Goal: Communication & Community: Ask a question

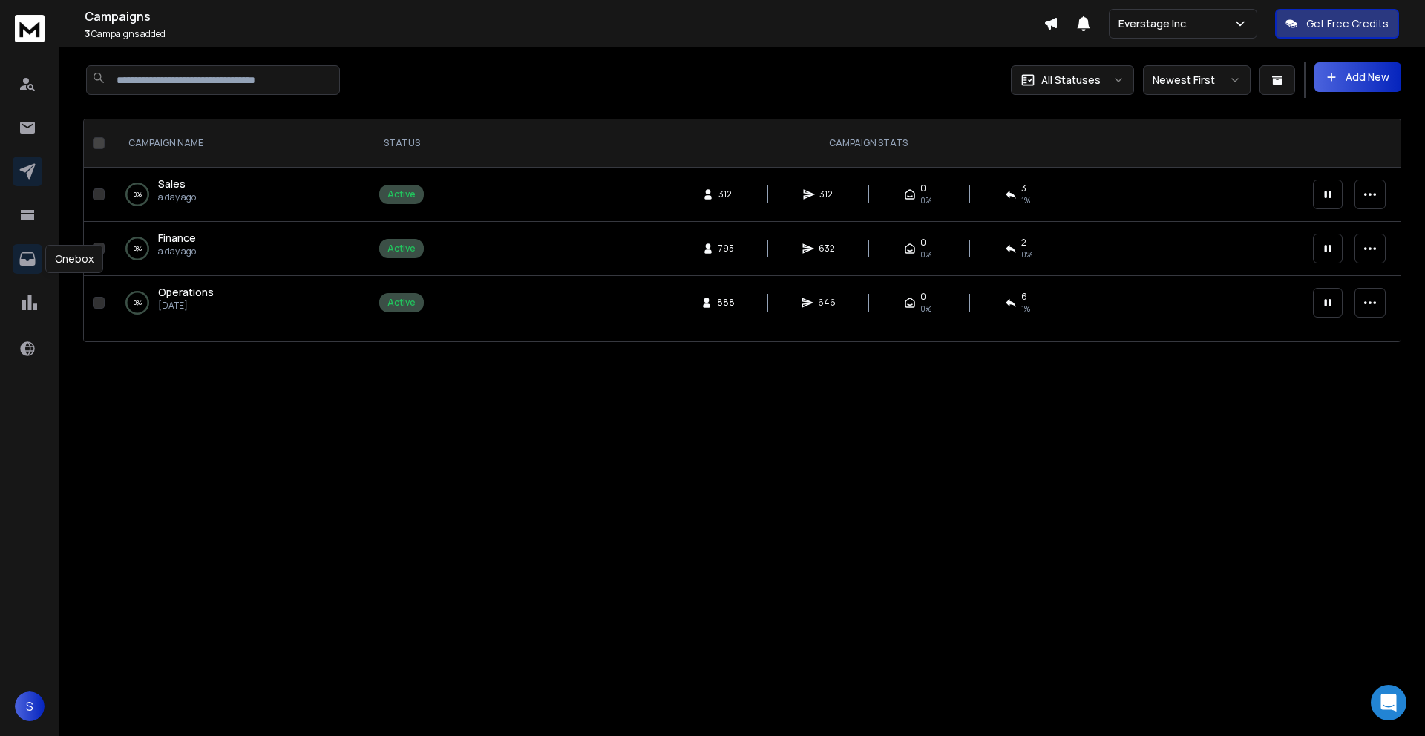
click at [33, 255] on icon at bounding box center [27, 258] width 16 height 13
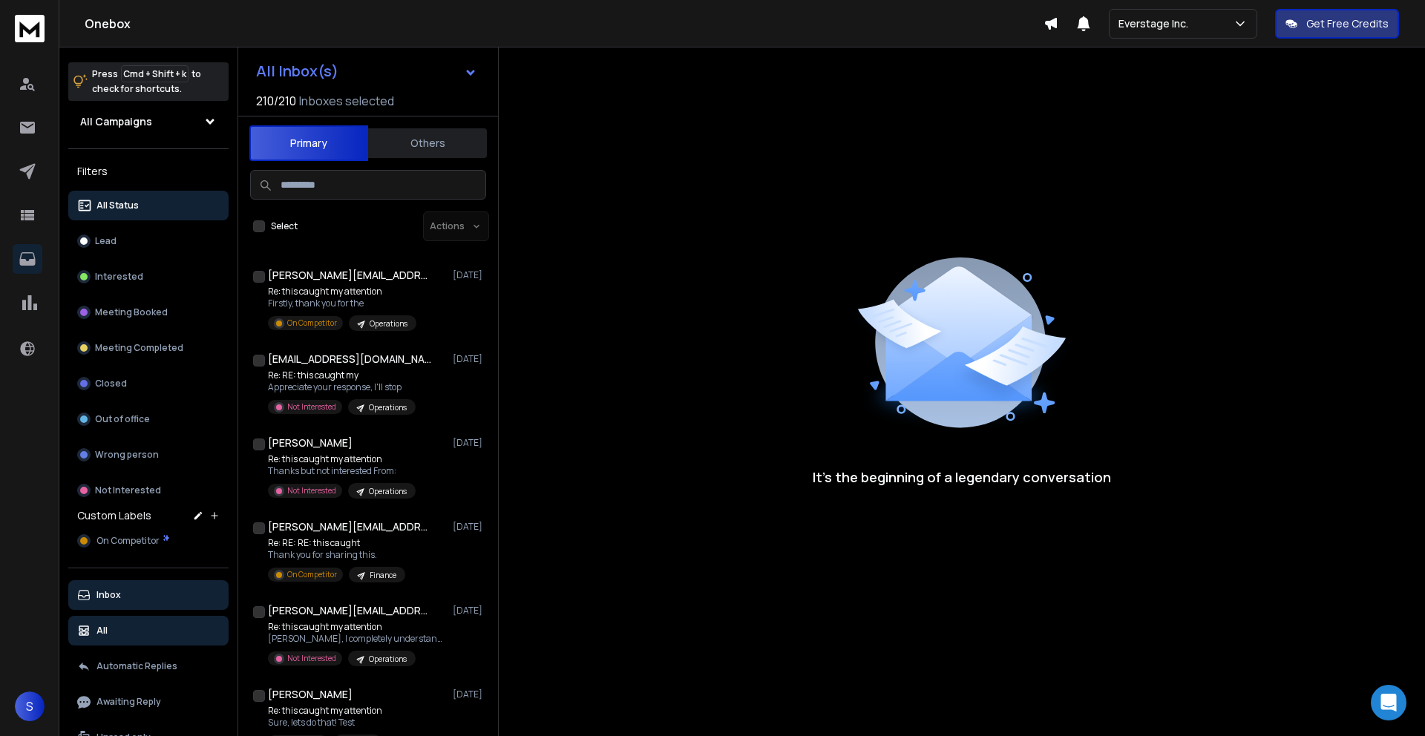
scroll to position [111, 0]
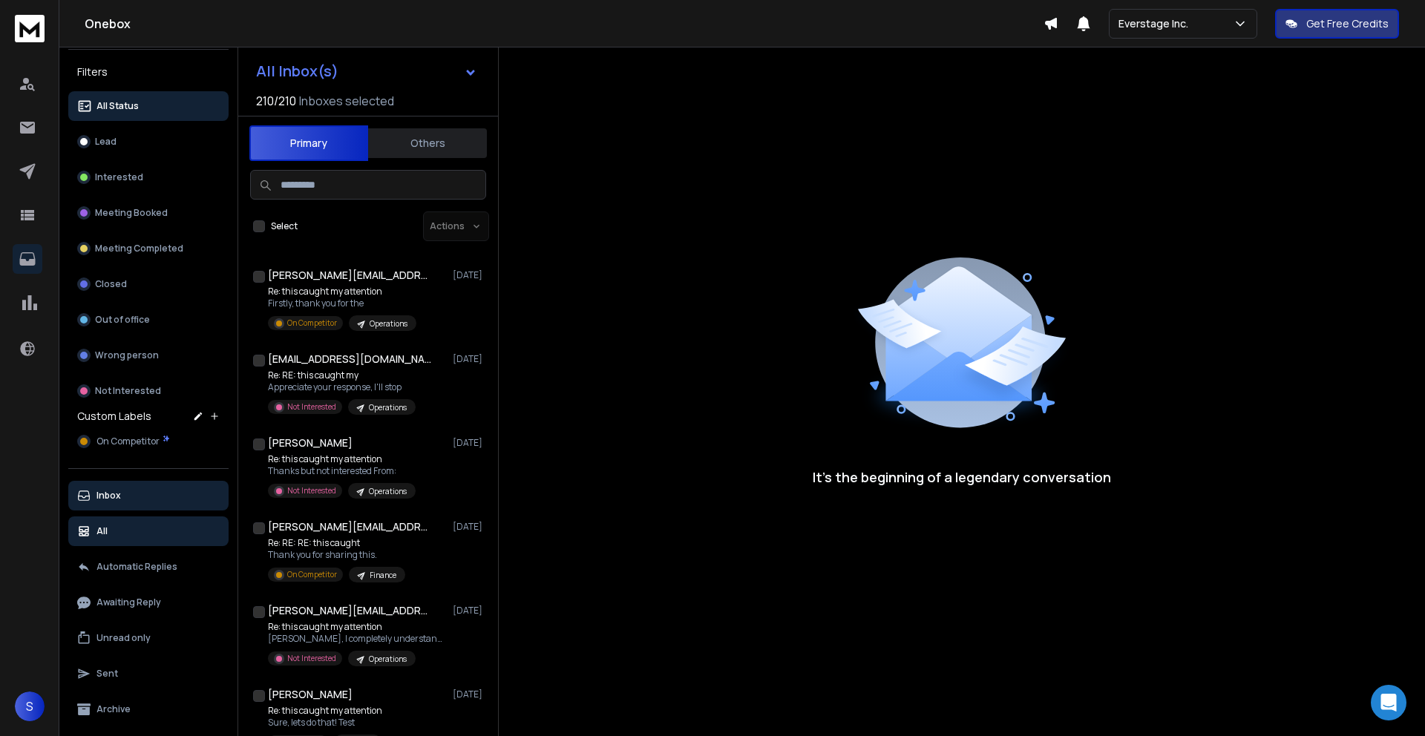
click at [143, 516] on button "All" at bounding box center [148, 531] width 160 height 30
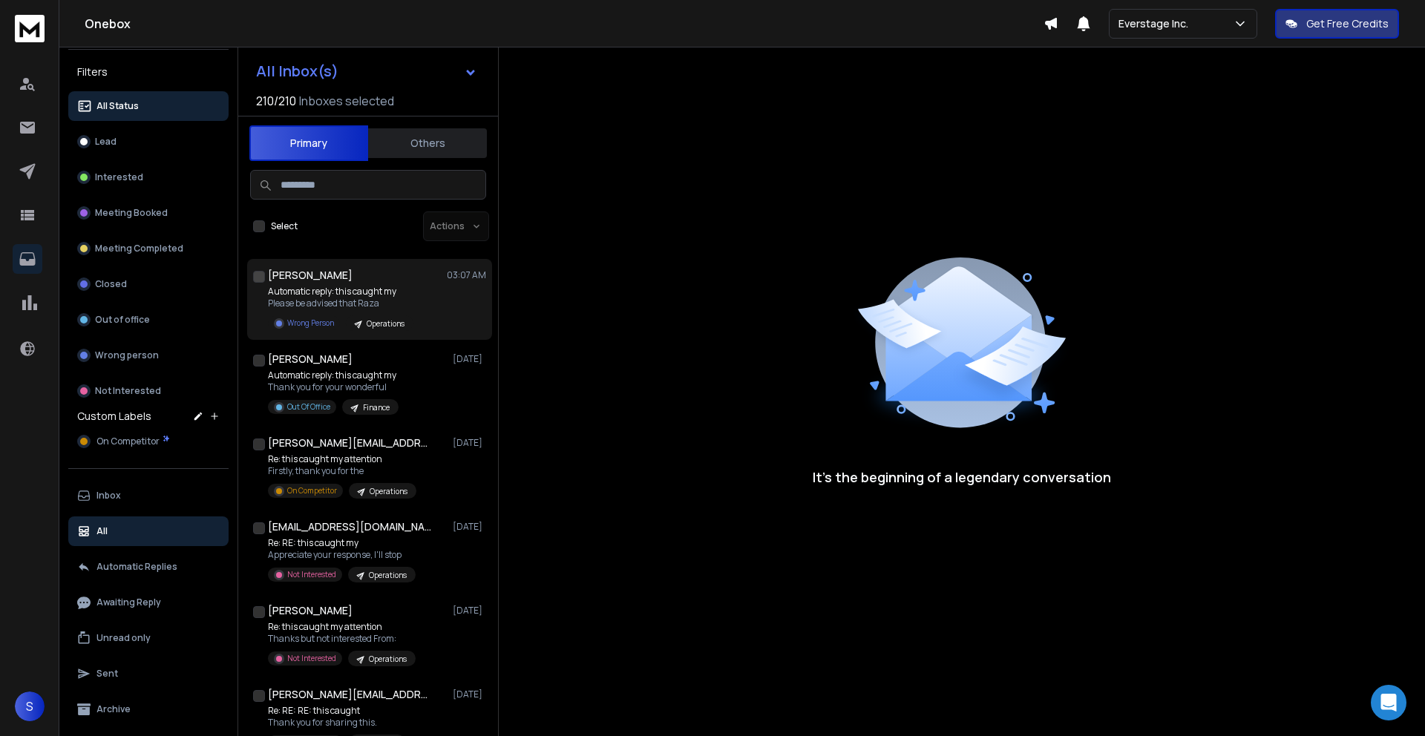
click at [413, 286] on p "Automatic reply: this caught my" at bounding box center [340, 292] width 145 height 12
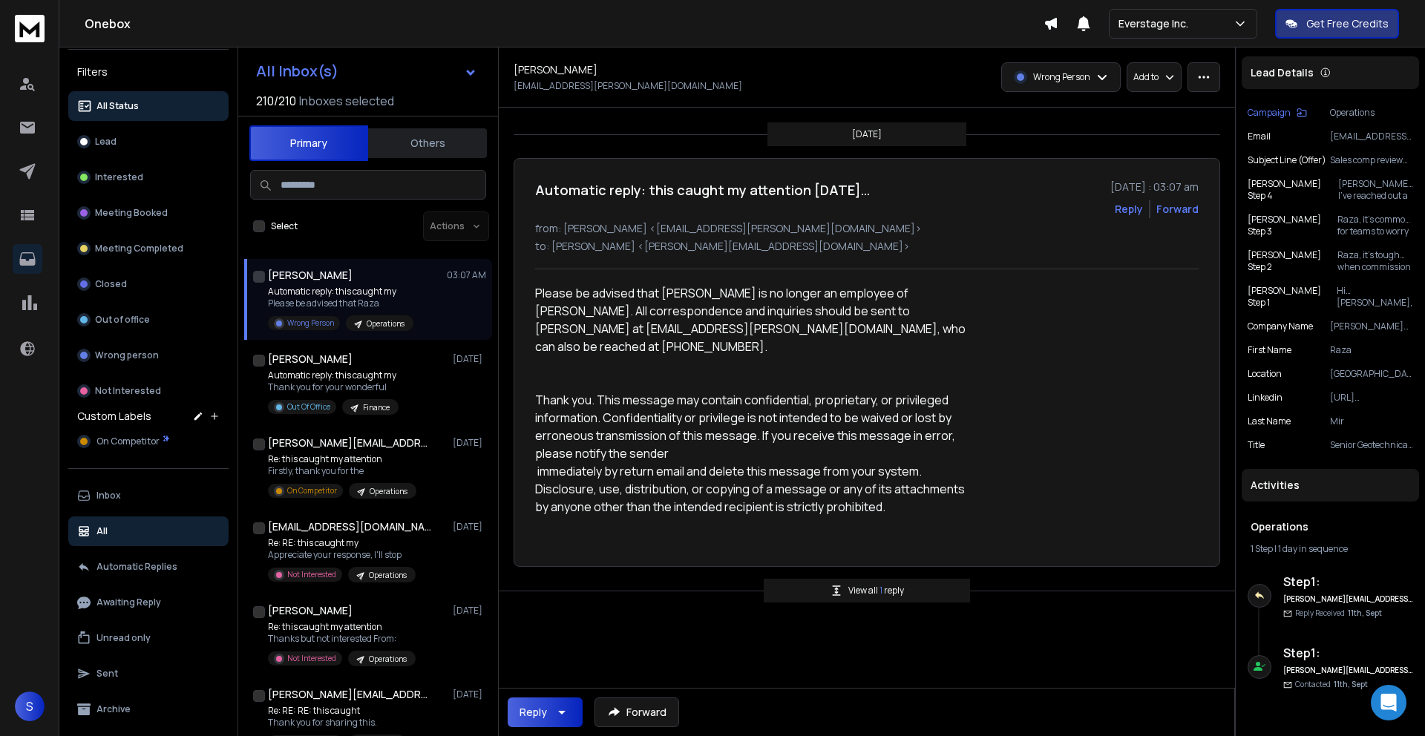
click at [1161, 80] on div "Add to" at bounding box center [1153, 77] width 53 height 28
click at [793, 264] on div "Automatic reply: this caught my attention [DATE]… [DATE] : 03:07 am Reply Forwa…" at bounding box center [866, 363] width 663 height 366
drag, startPoint x: 957, startPoint y: 312, endPoint x: 895, endPoint y: 312, distance: 62.3
click at [895, 312] on div "Please be advised that [PERSON_NAME] is no longer an employee of [PERSON_NAME].…" at bounding box center [757, 414] width 445 height 261
copy div "[PERSON_NAME][DOMAIN_NAME]"
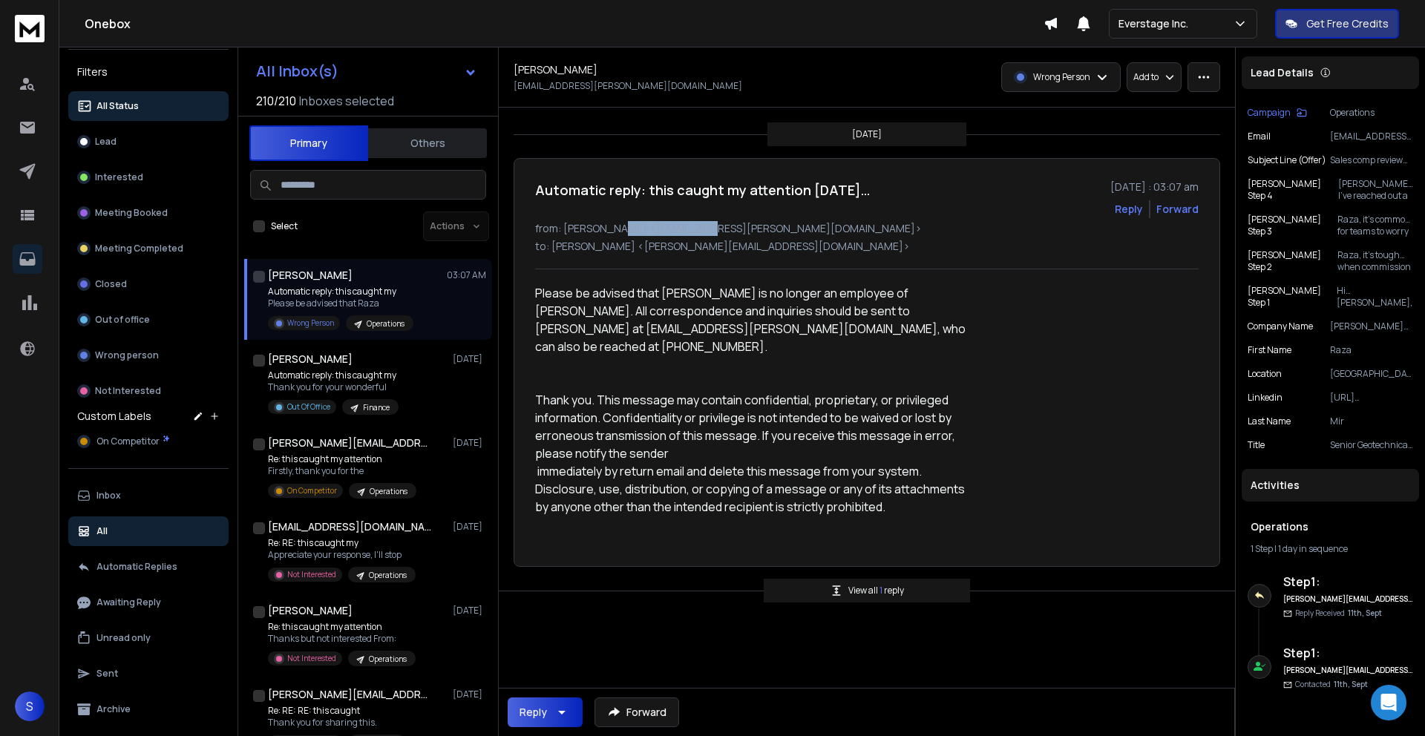
drag, startPoint x: 610, startPoint y: 229, endPoint x: 694, endPoint y: 227, distance: 83.9
click at [694, 227] on p "from: [PERSON_NAME] <[EMAIL_ADDRESS][PERSON_NAME][DOMAIN_NAME]>" at bounding box center [866, 228] width 663 height 15
copy p "[EMAIL_ADDRESS][PERSON_NAME][DOMAIN_NAME]"
click at [136, 349] on p "Wrong person" at bounding box center [127, 355] width 64 height 12
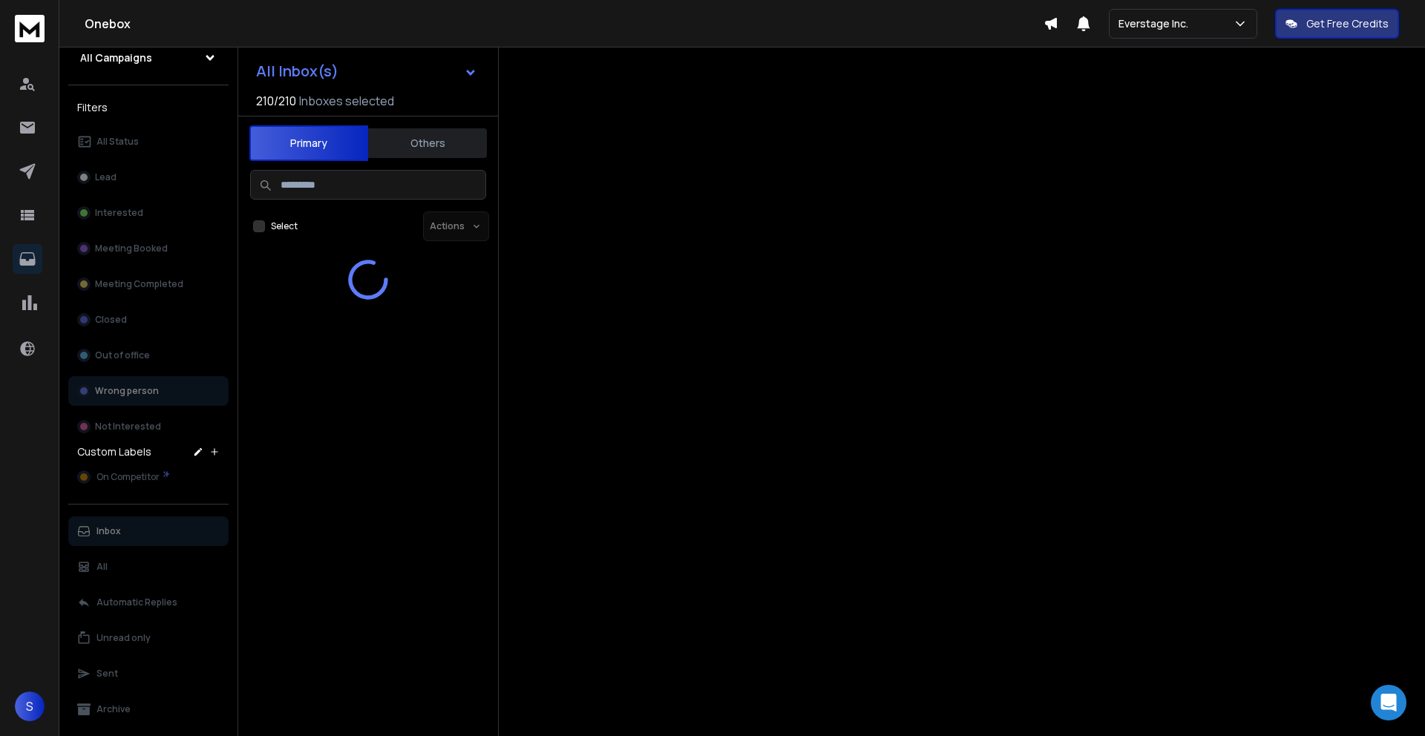
scroll to position [76, 0]
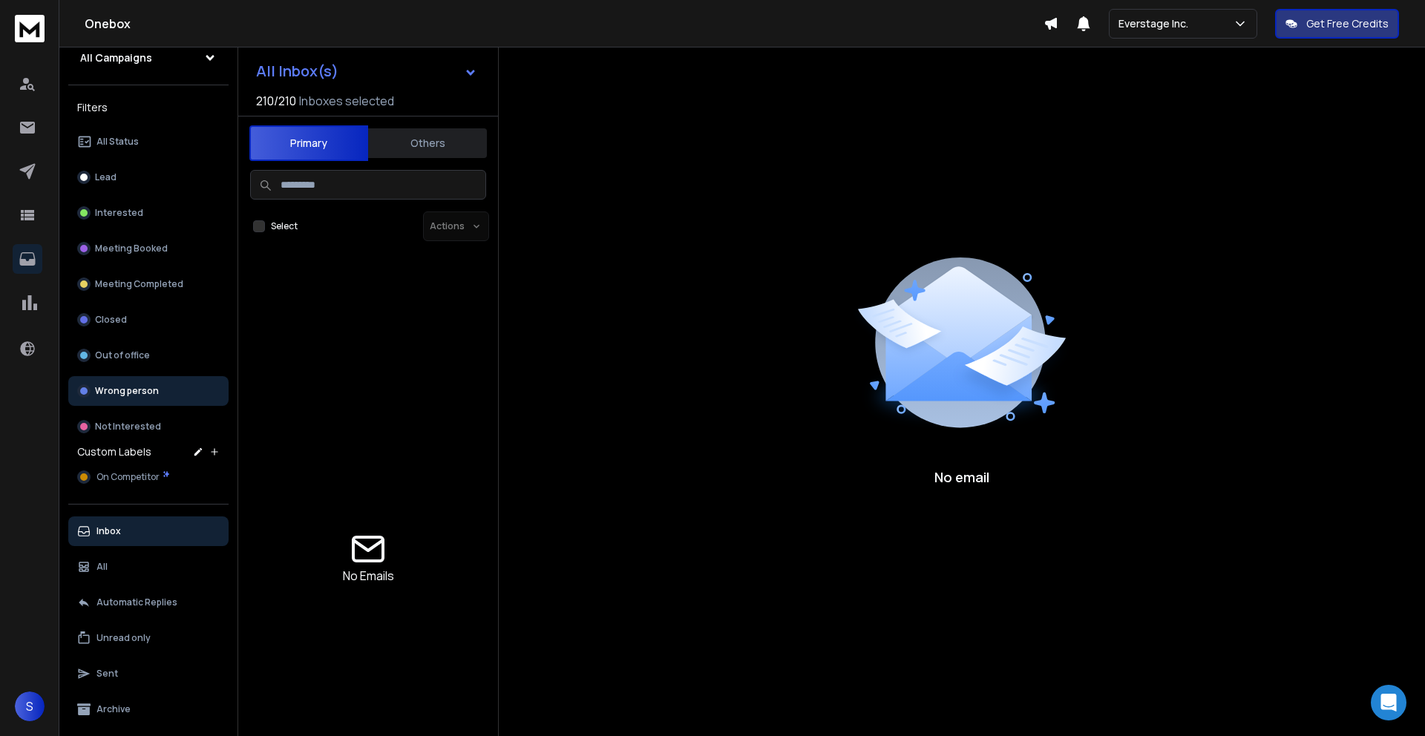
click at [142, 385] on p "Wrong person" at bounding box center [127, 391] width 64 height 12
click at [479, 228] on div "Actions" at bounding box center [456, 226] width 66 height 30
click at [436, 144] on button "Others" at bounding box center [427, 143] width 119 height 33
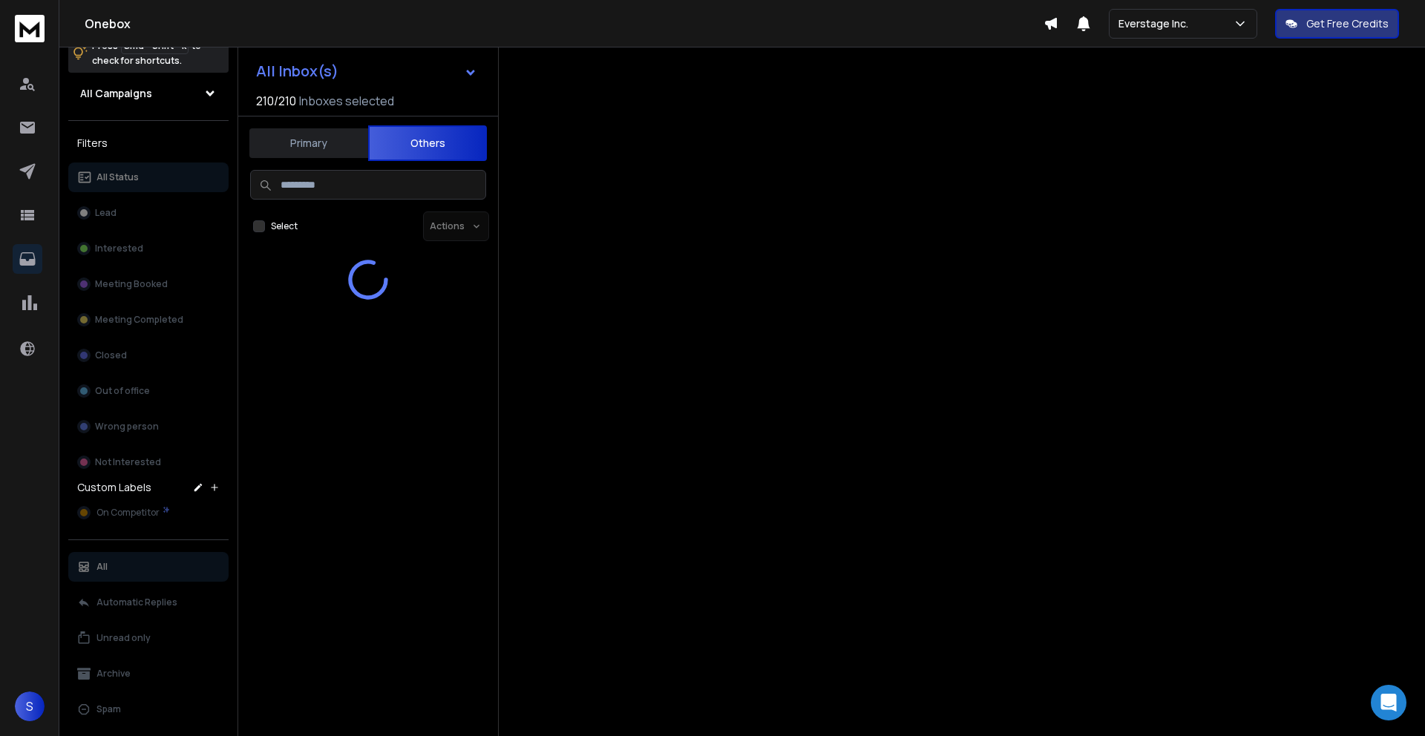
click at [321, 136] on button "Primary" at bounding box center [308, 143] width 119 height 33
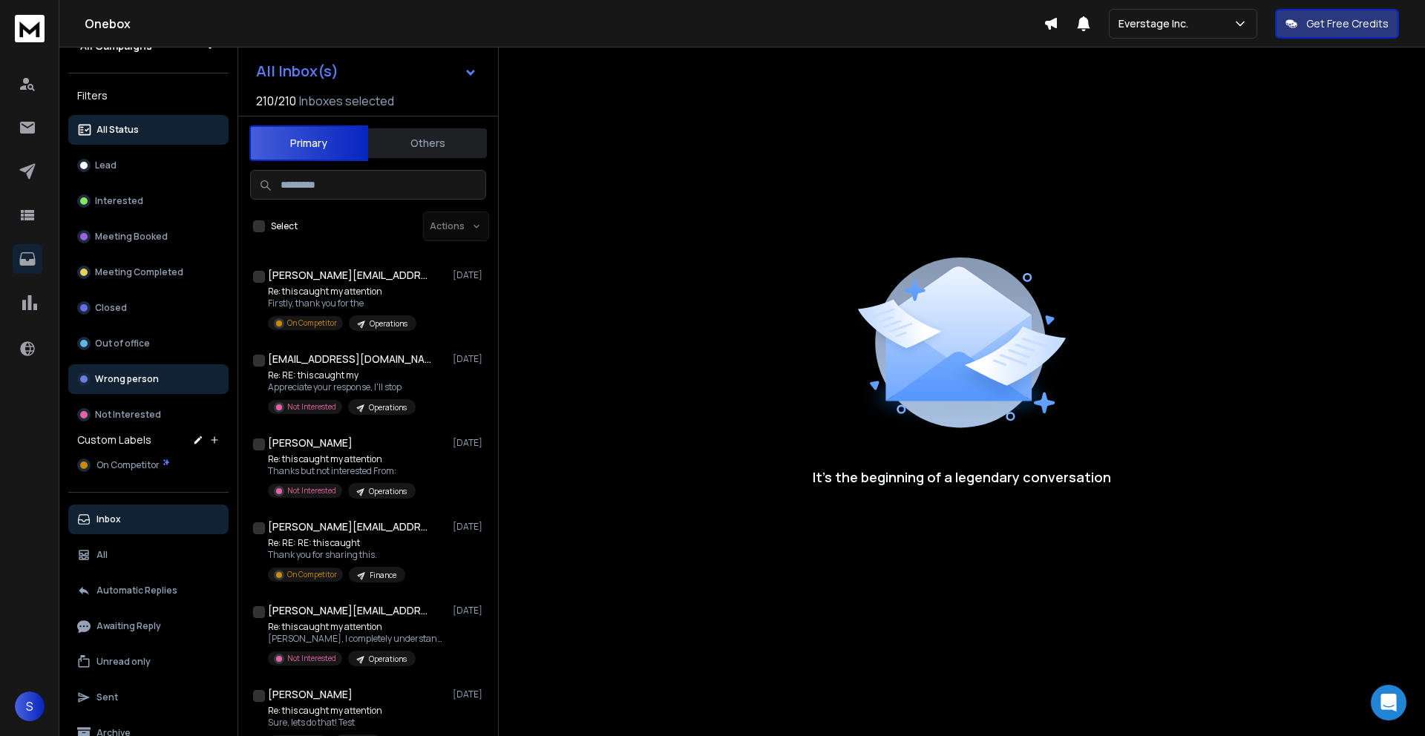
click at [125, 377] on p "Wrong person" at bounding box center [127, 379] width 64 height 12
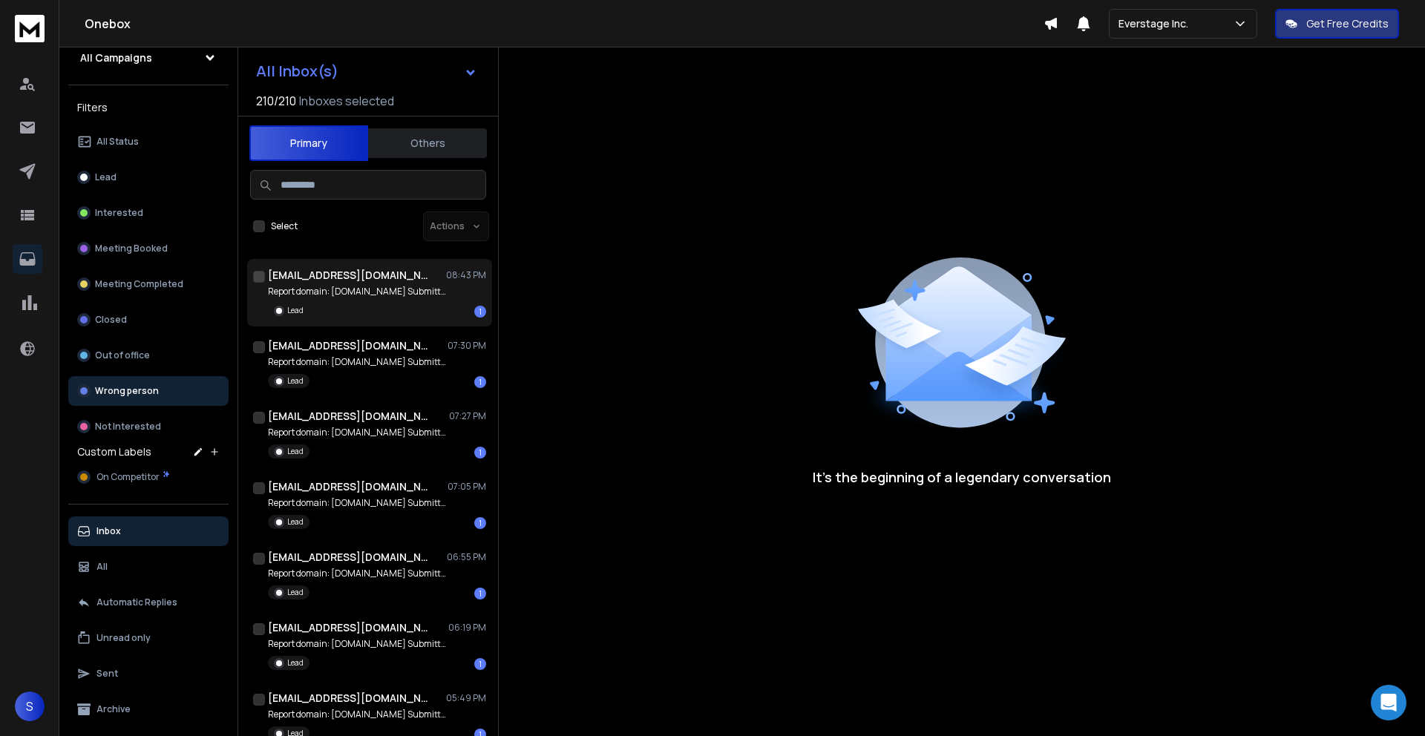
click at [355, 304] on div "Lead" at bounding box center [357, 310] width 178 height 14
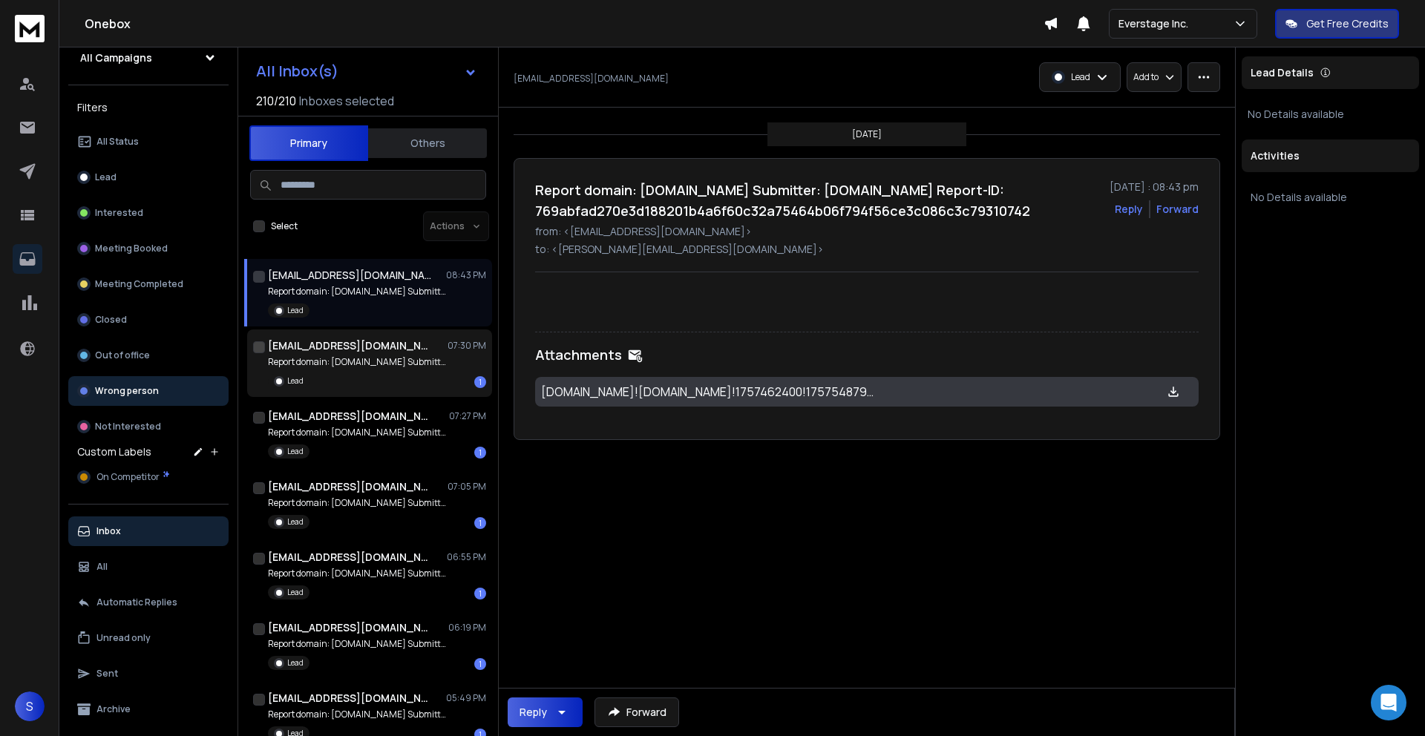
click at [338, 374] on div "Lead" at bounding box center [357, 381] width 178 height 14
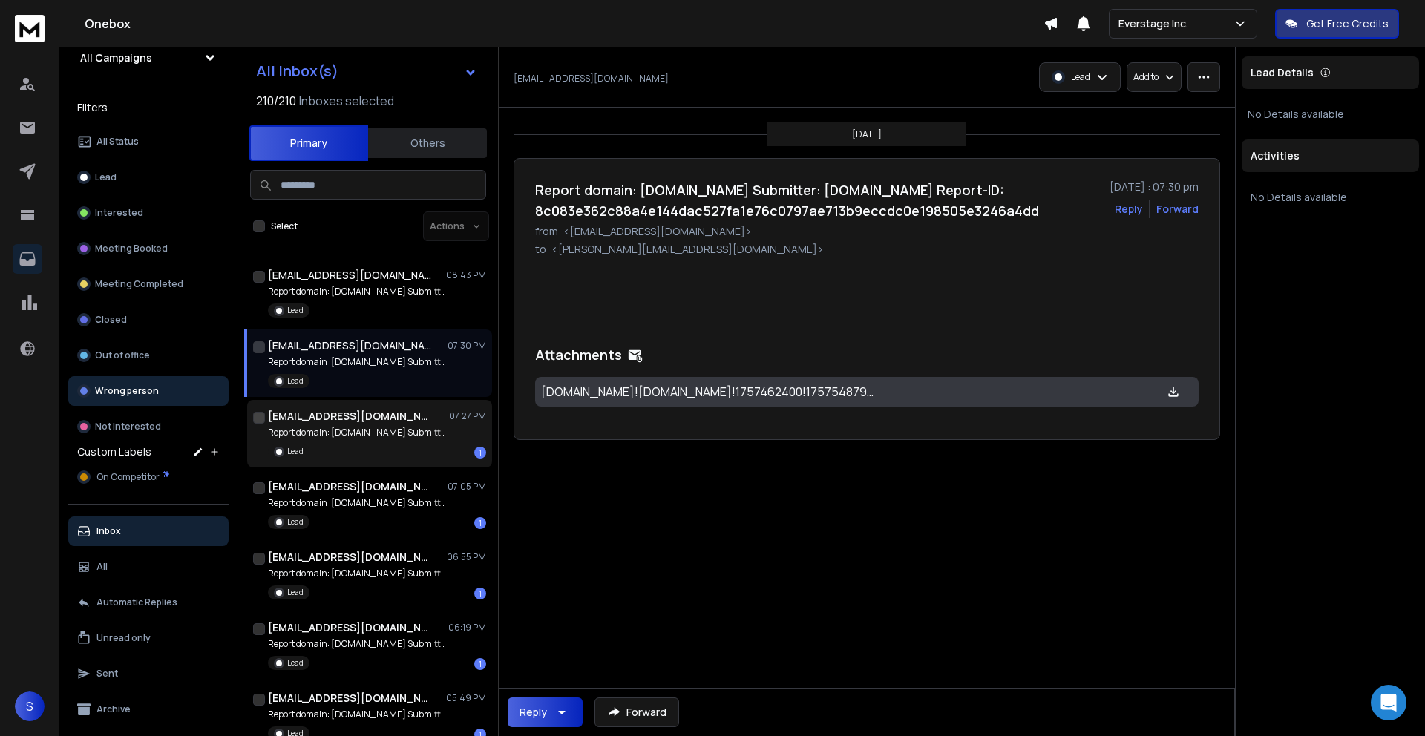
click at [340, 428] on p "Report domain: [DOMAIN_NAME] Submitter: [DOMAIN_NAME]" at bounding box center [357, 433] width 178 height 12
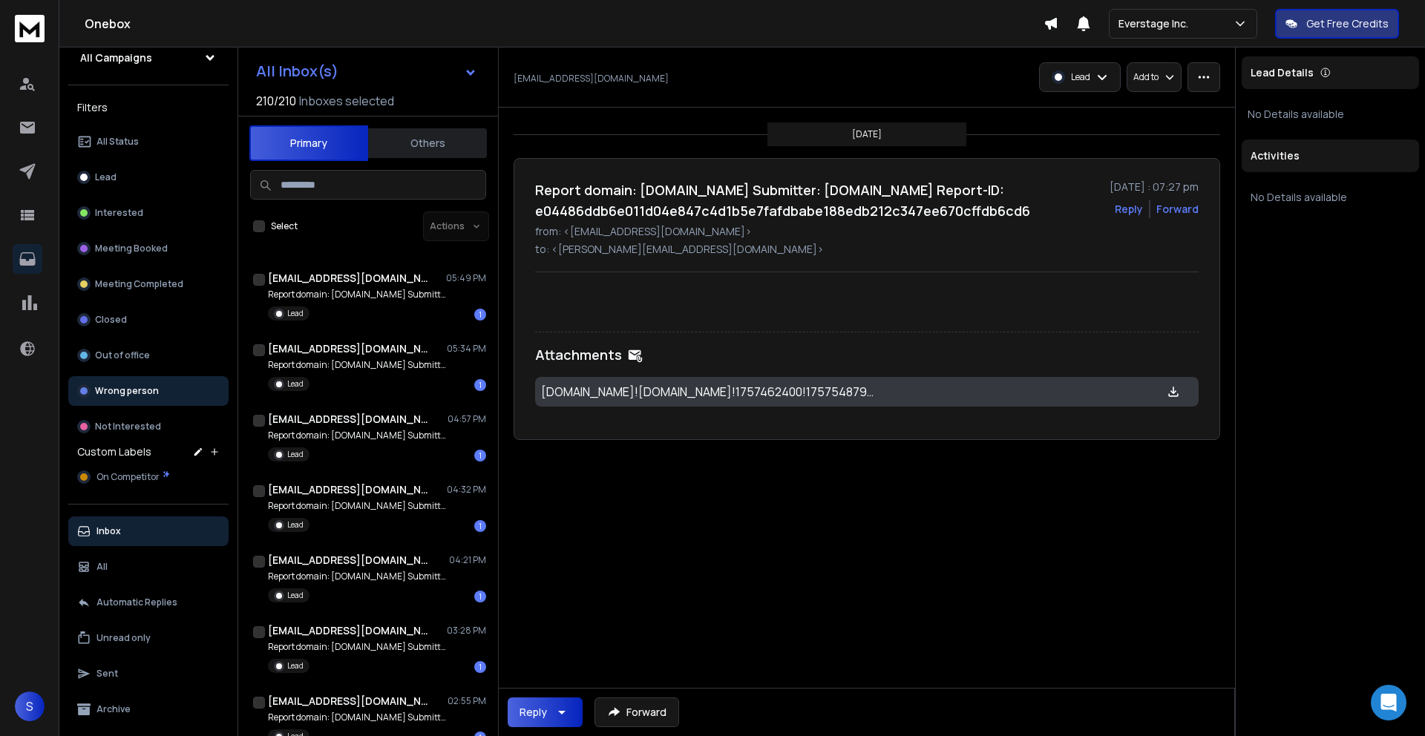
scroll to position [0, 0]
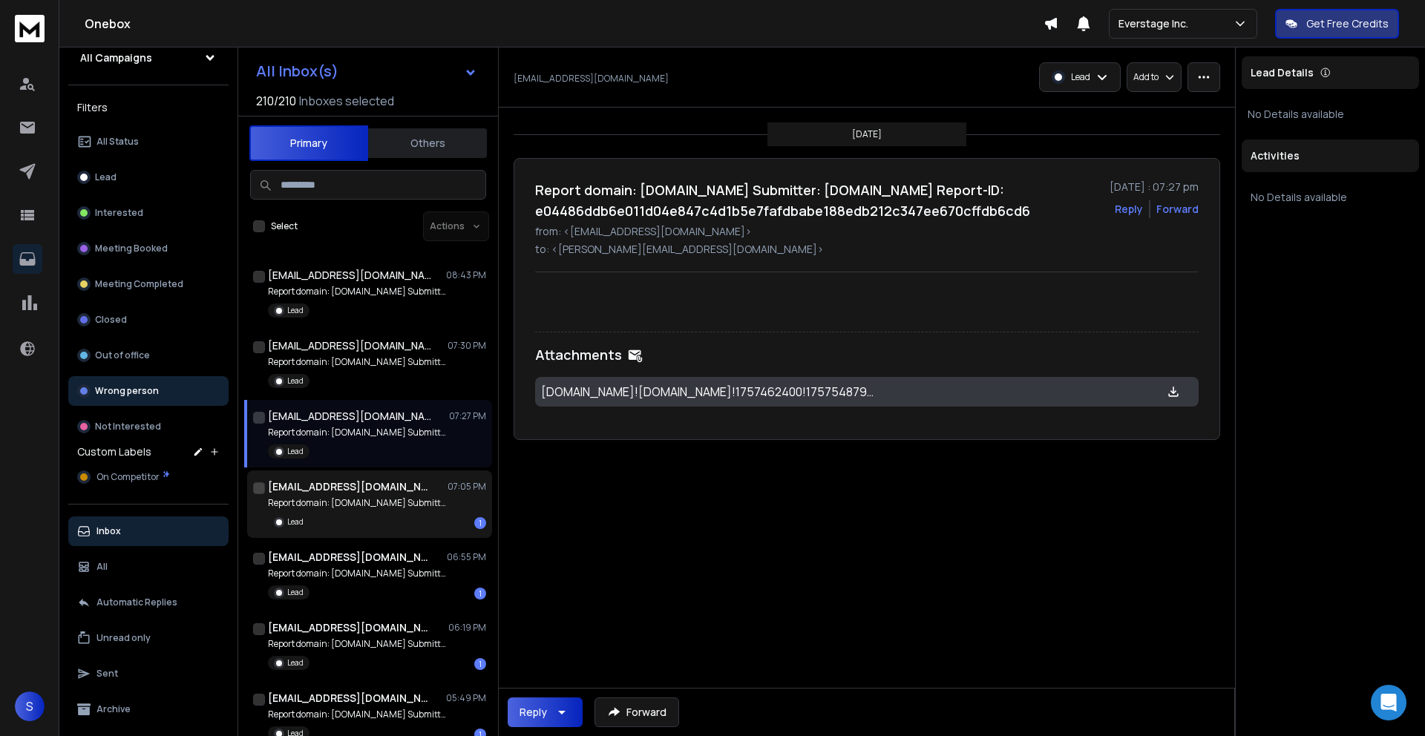
click at [347, 504] on p "Report domain: [DOMAIN_NAME] Submitter: [DOMAIN_NAME]" at bounding box center [357, 503] width 178 height 12
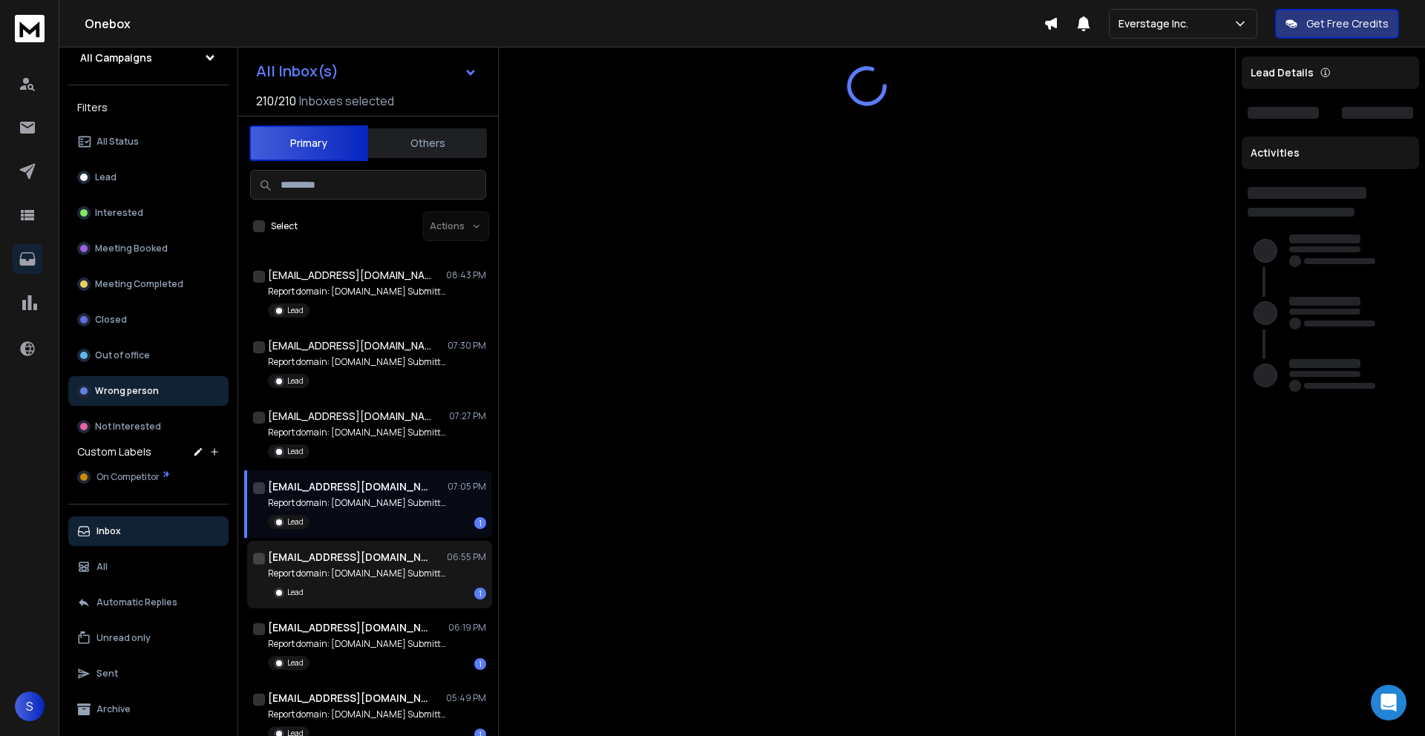
click at [347, 557] on h1 "[EMAIL_ADDRESS][DOMAIN_NAME]" at bounding box center [349, 557] width 163 height 15
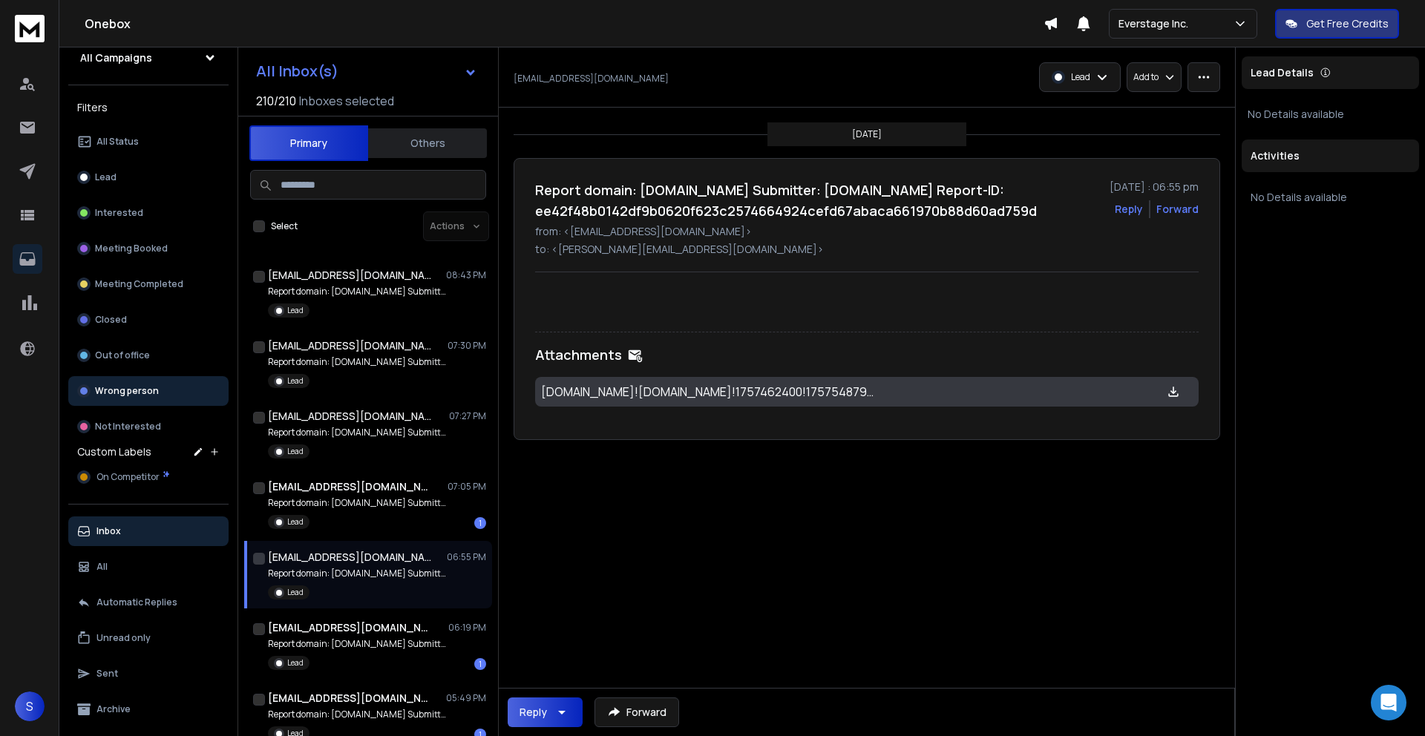
scroll to position [138, 0]
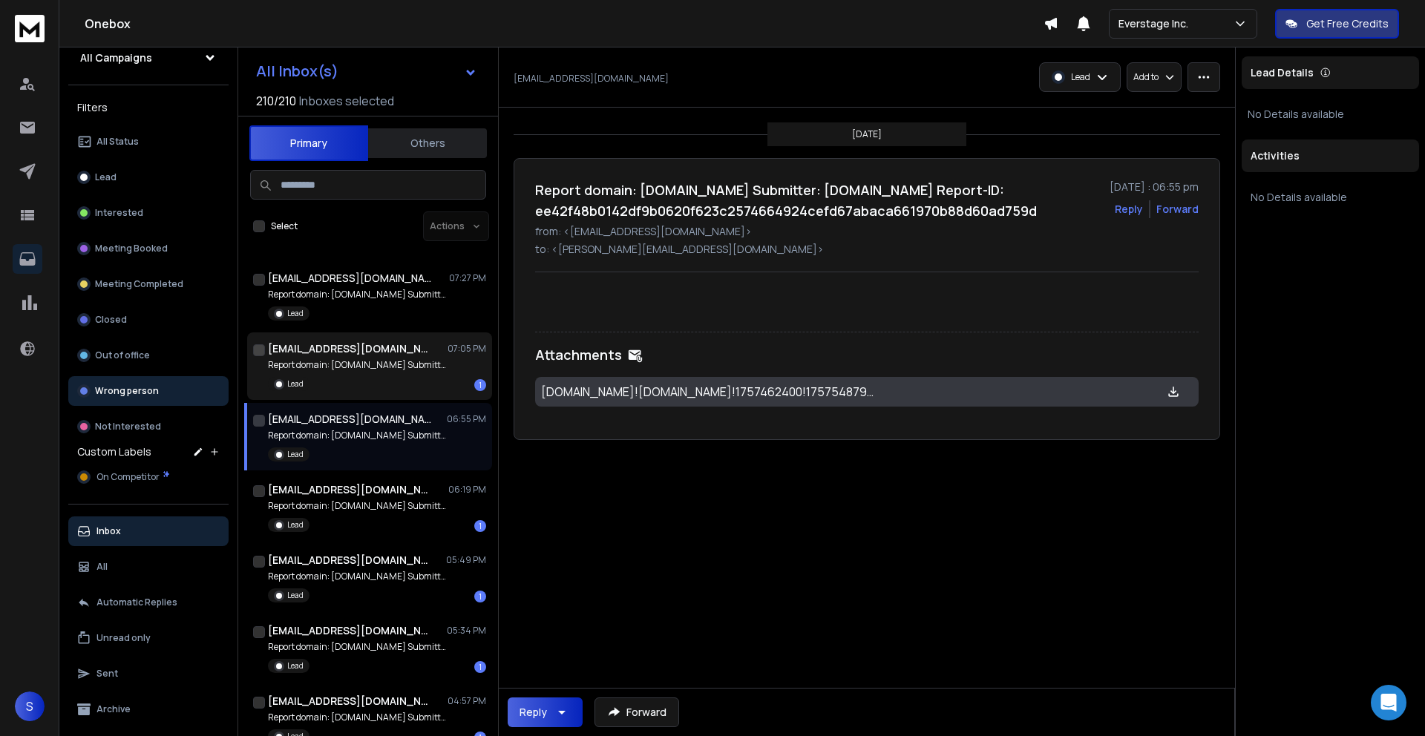
click at [361, 377] on div "Lead" at bounding box center [357, 384] width 178 height 14
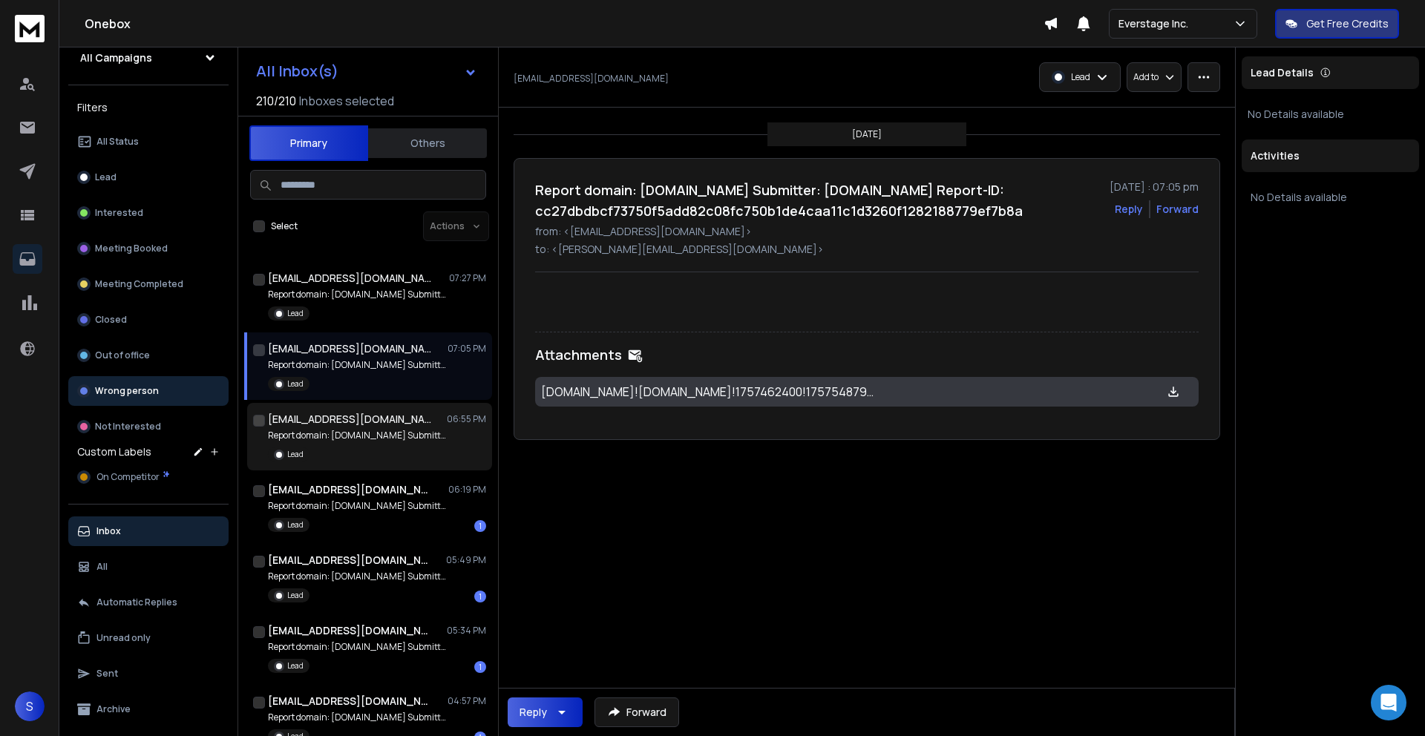
click at [358, 442] on div "Report domain: [DOMAIN_NAME] Submitter: [DOMAIN_NAME] Lead" at bounding box center [357, 446] width 178 height 32
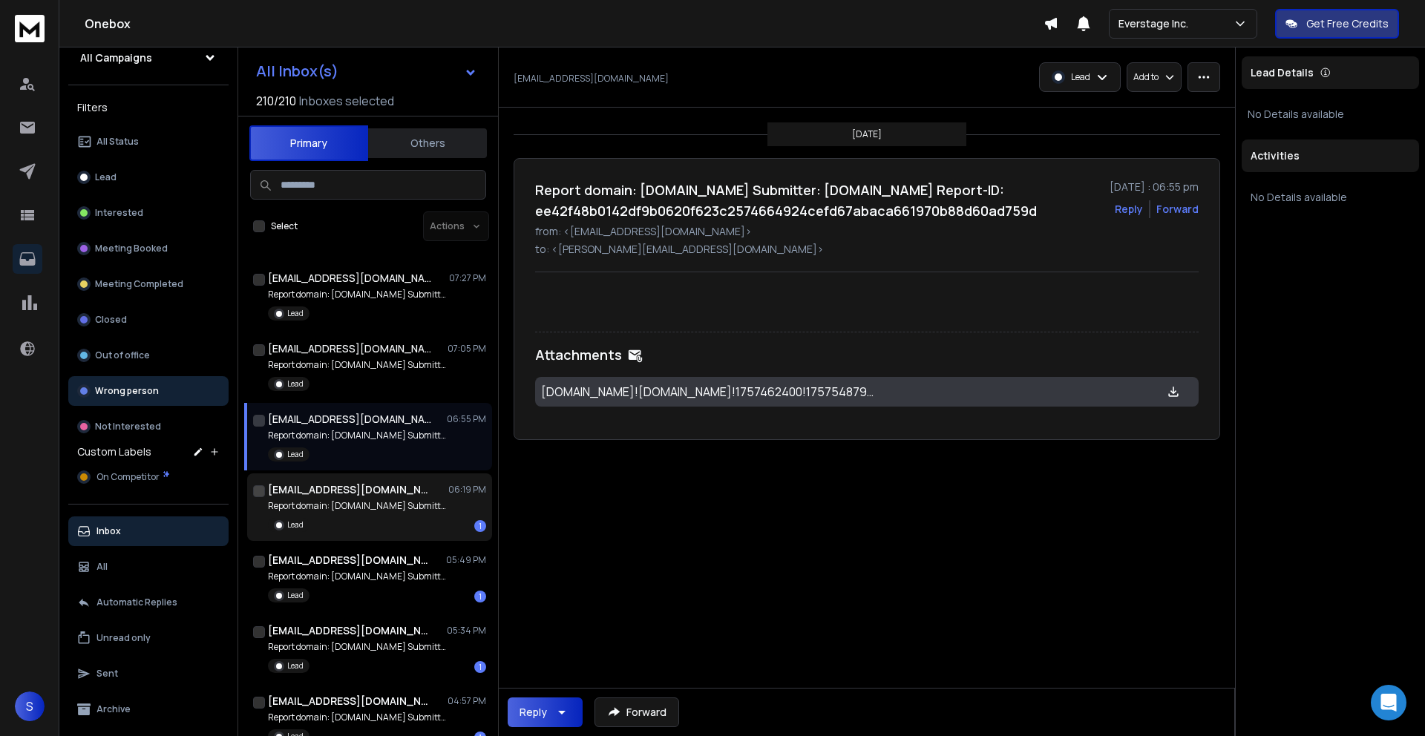
click at [358, 494] on h1 "[EMAIL_ADDRESS][DOMAIN_NAME]" at bounding box center [349, 489] width 163 height 15
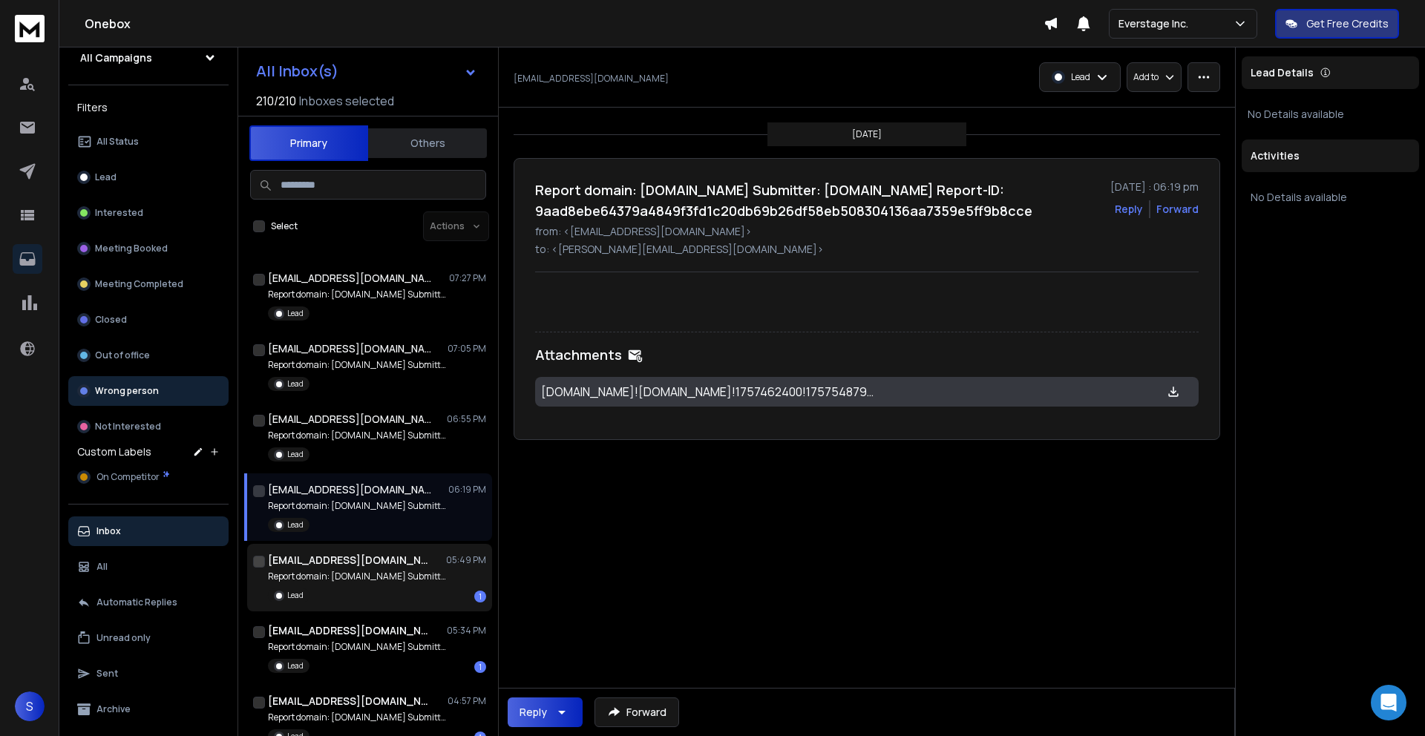
click at [358, 574] on p "Report domain: [DOMAIN_NAME] Submitter: [DOMAIN_NAME]" at bounding box center [357, 577] width 178 height 12
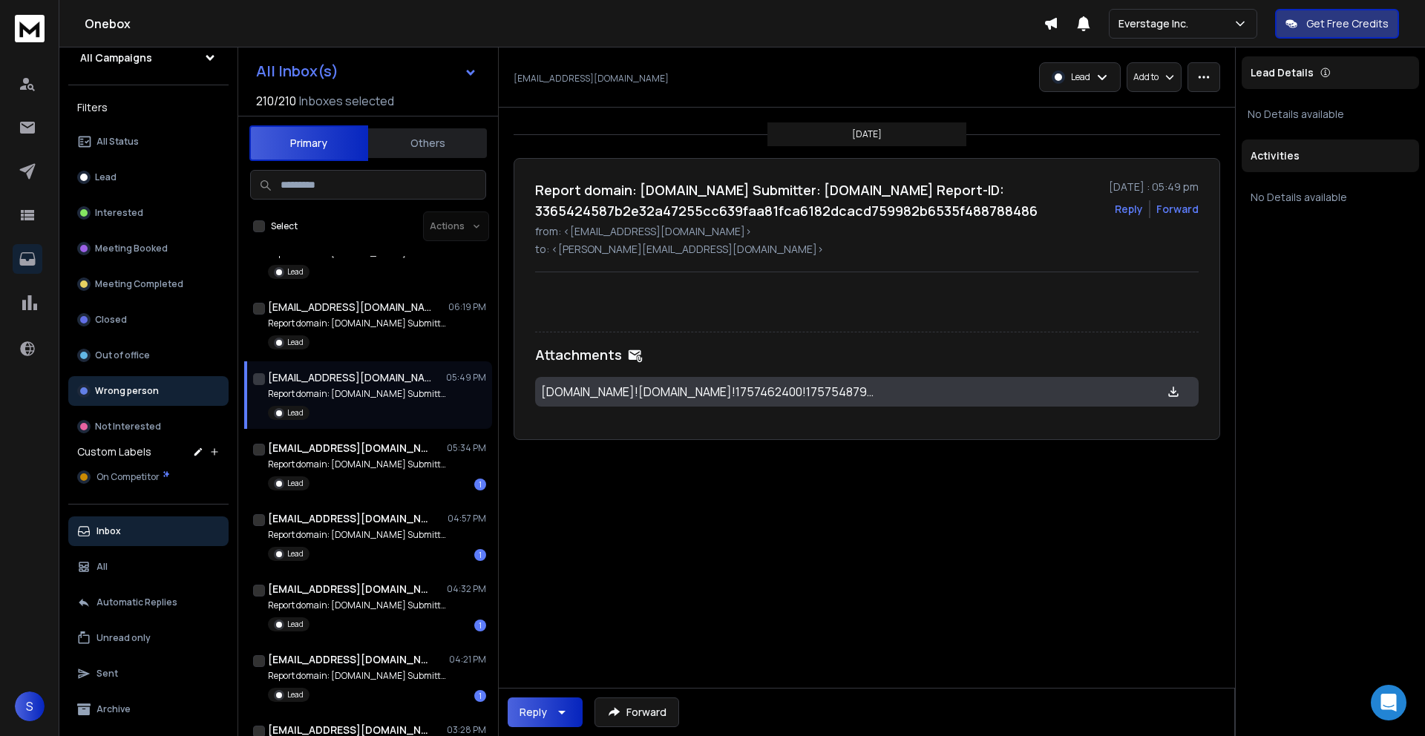
scroll to position [326, 0]
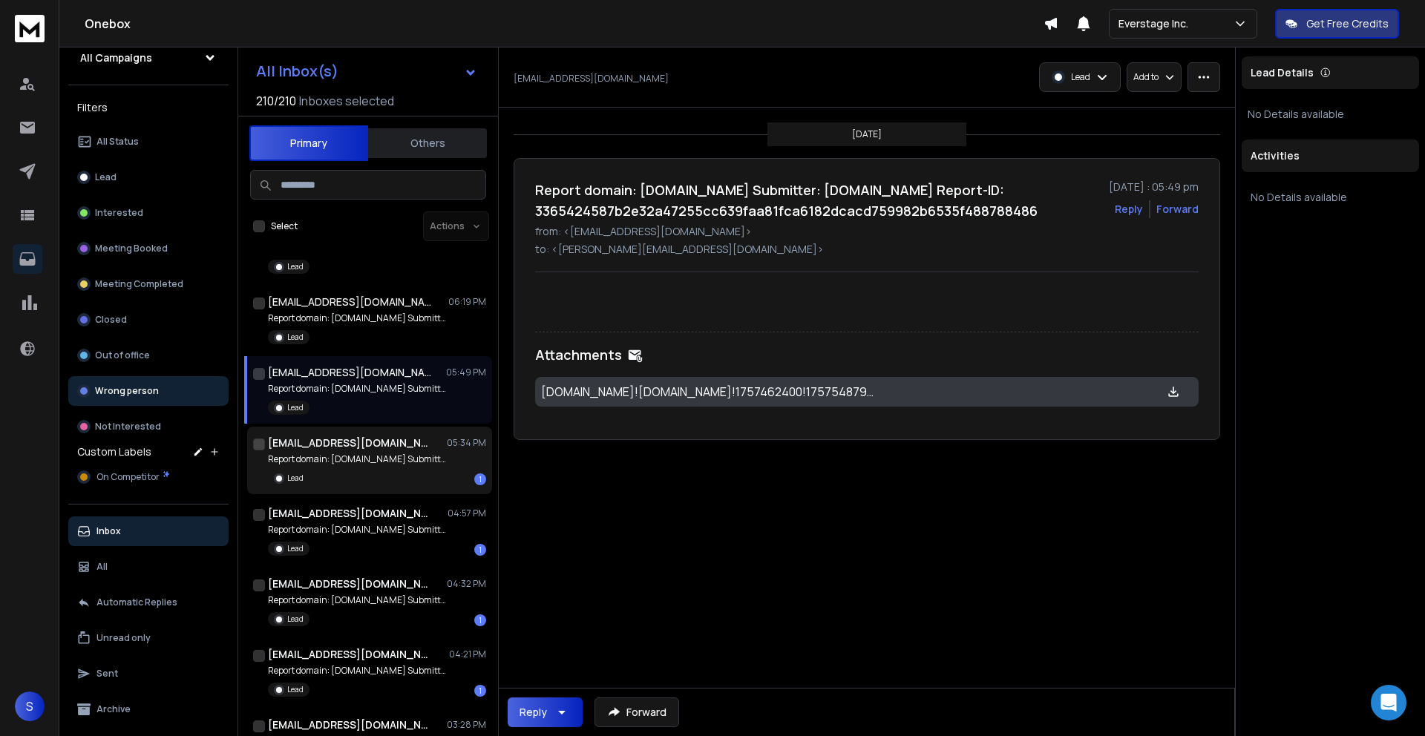
click at [336, 444] on h1 "[EMAIL_ADDRESS][DOMAIN_NAME]" at bounding box center [349, 443] width 163 height 15
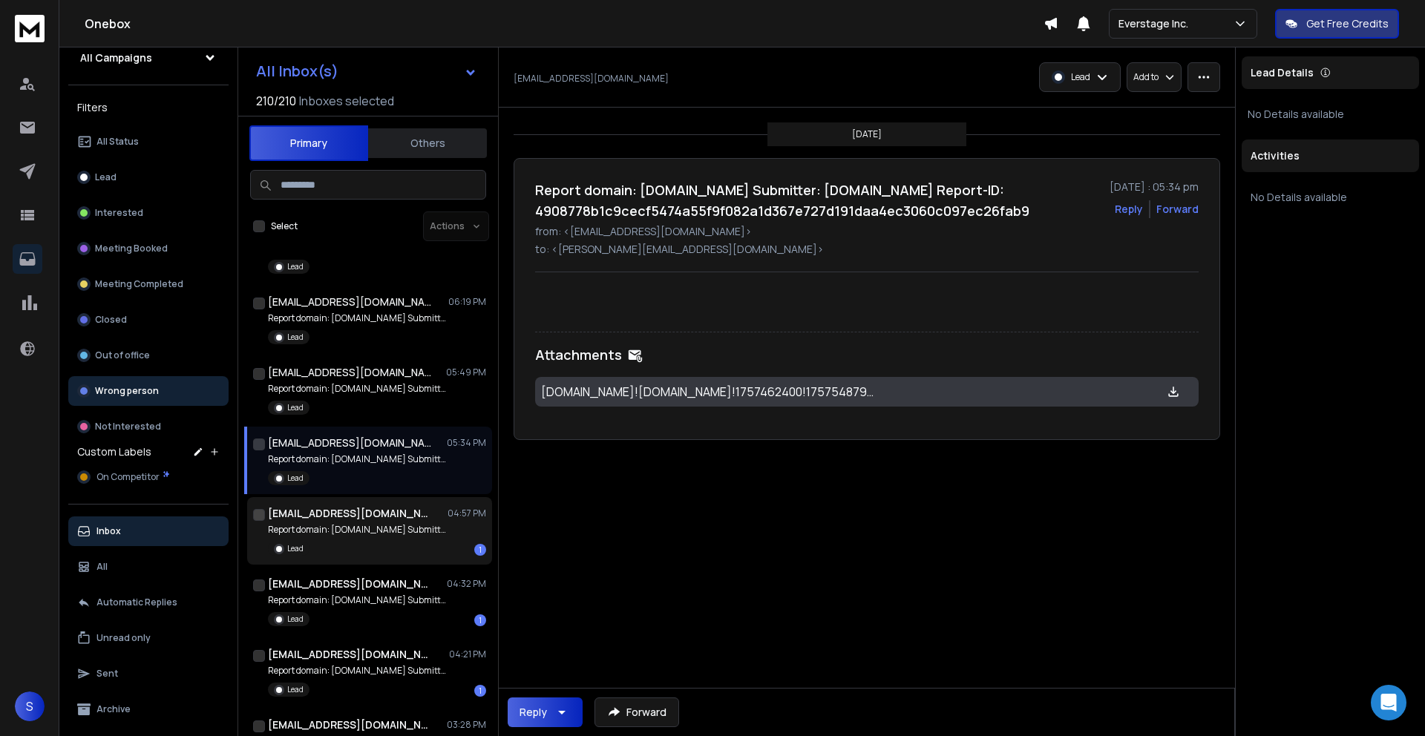
click at [338, 526] on p "Report domain: [DOMAIN_NAME] Submitter: [DOMAIN_NAME]" at bounding box center [357, 530] width 178 height 12
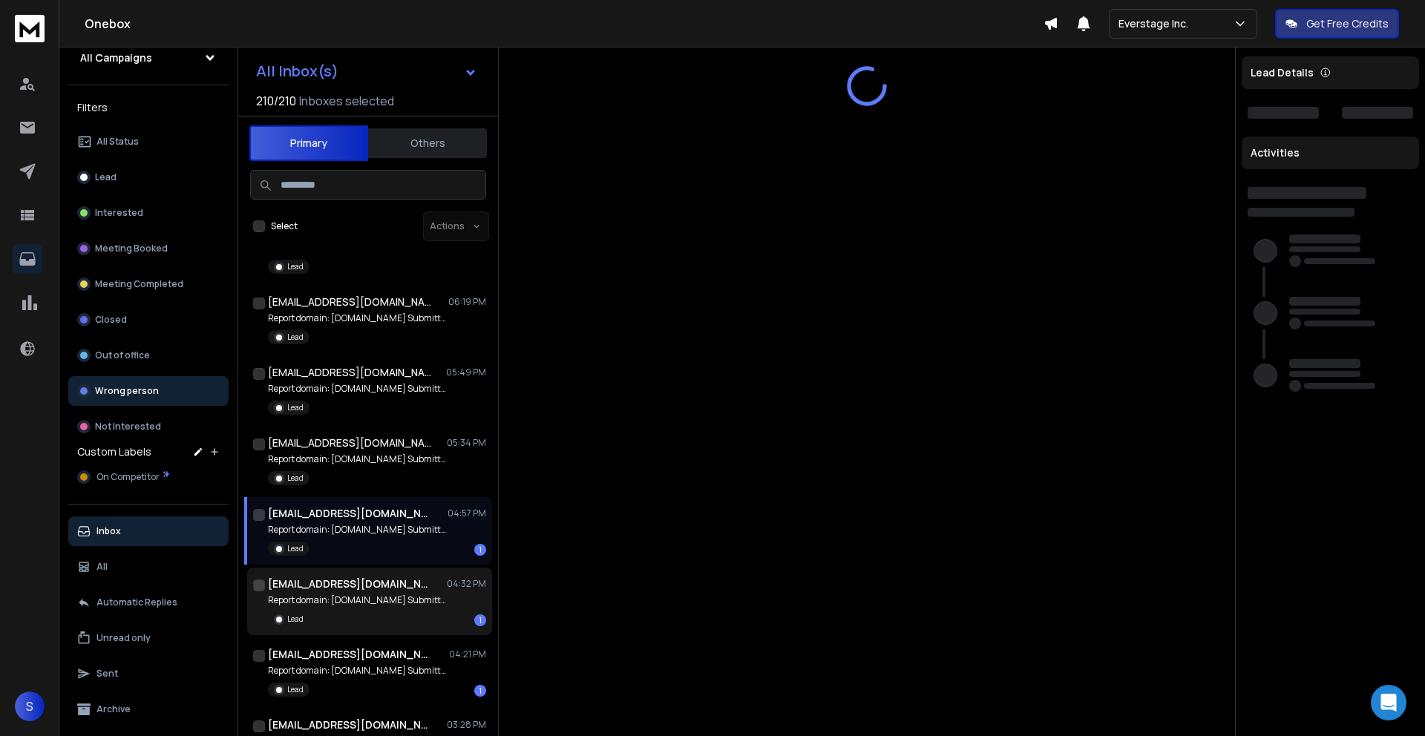
click at [338, 601] on p "Report domain: [DOMAIN_NAME] Submitter: [DOMAIN_NAME]" at bounding box center [357, 600] width 178 height 12
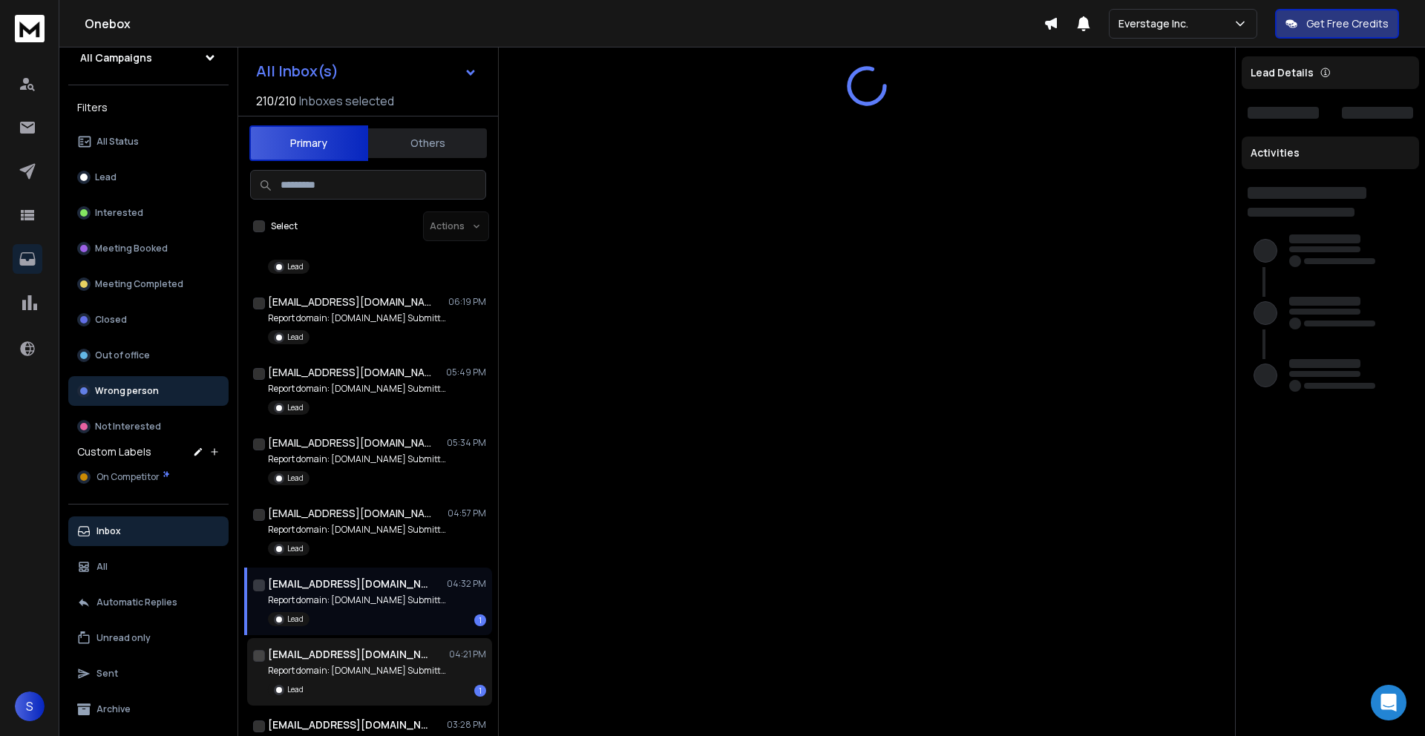
click at [338, 675] on p "Report domain: [DOMAIN_NAME] Submitter: [DOMAIN_NAME]" at bounding box center [357, 671] width 178 height 12
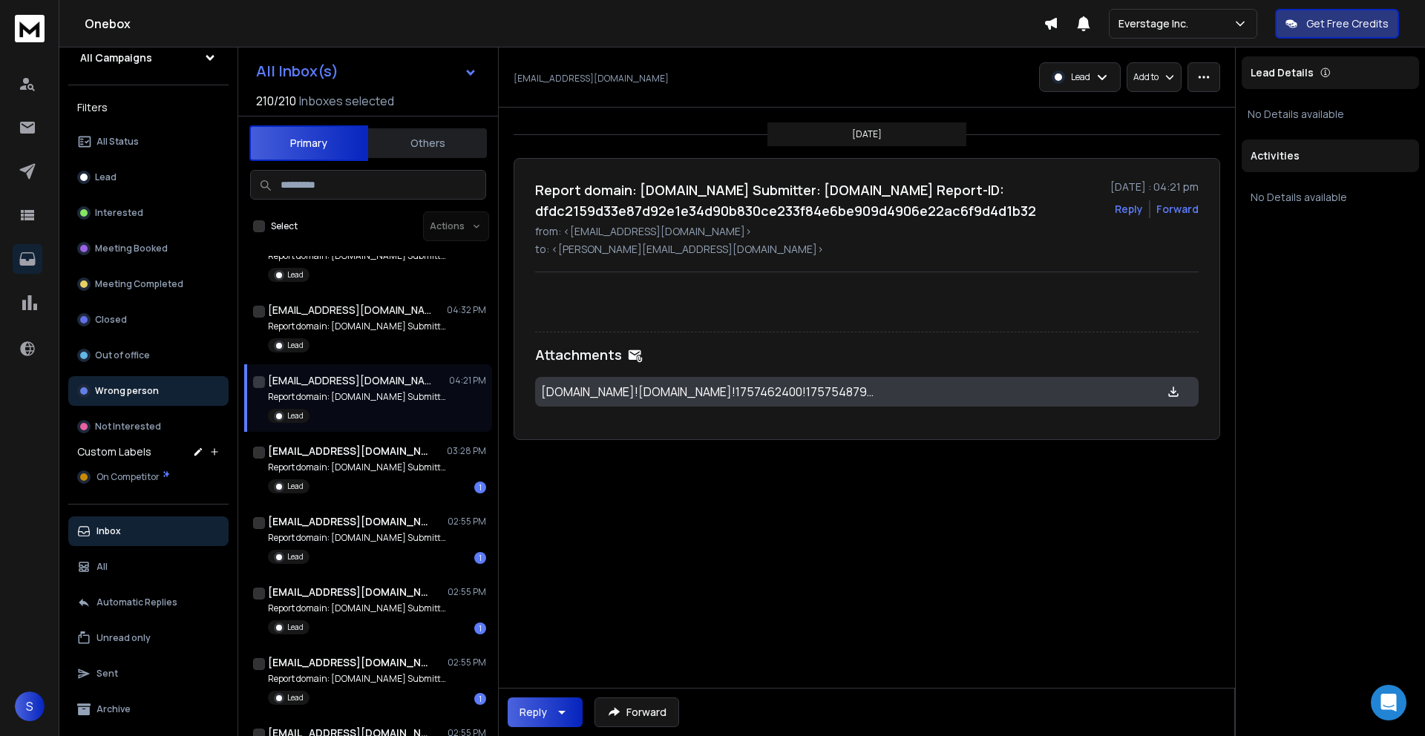
scroll to position [609, 0]
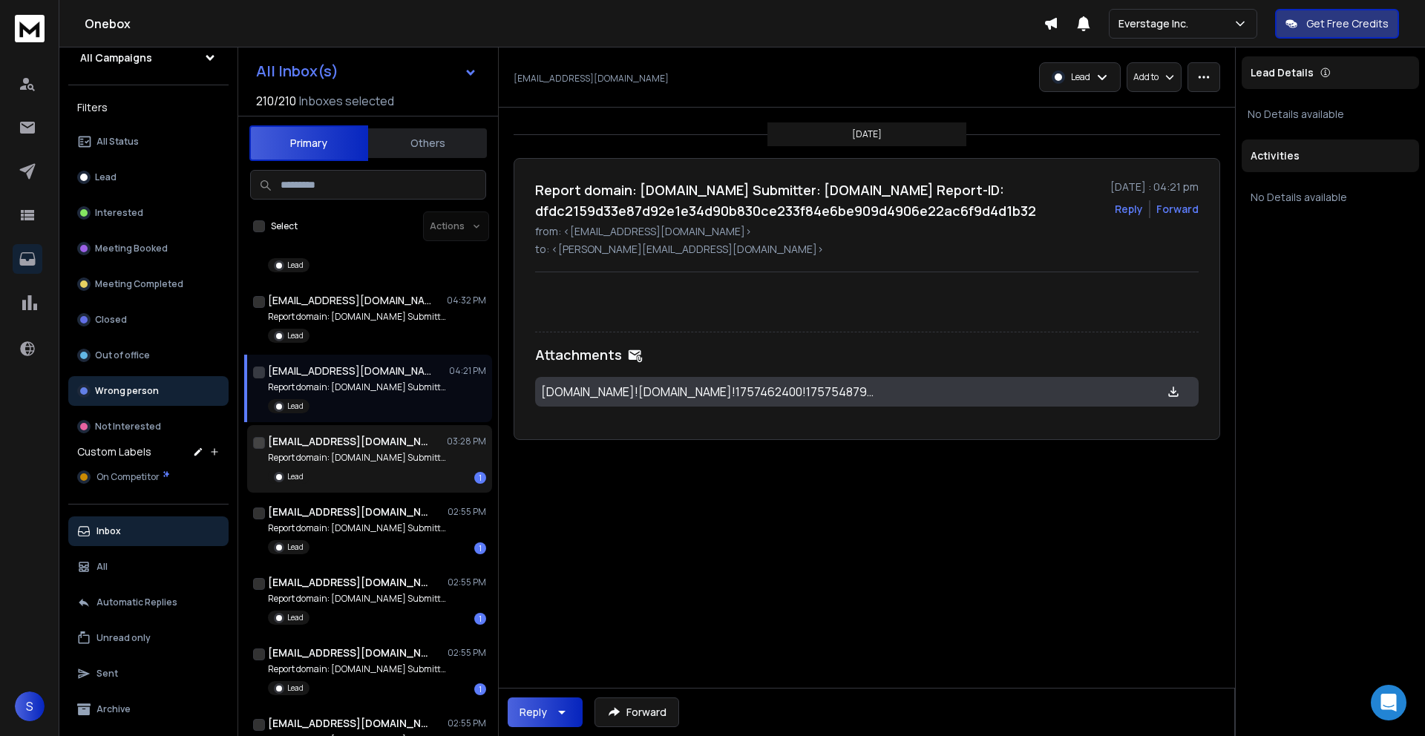
click at [354, 450] on div "[EMAIL_ADDRESS][DOMAIN_NAME] 03:28 PM Report domain: [DOMAIN_NAME] Submitter: […" at bounding box center [377, 459] width 218 height 50
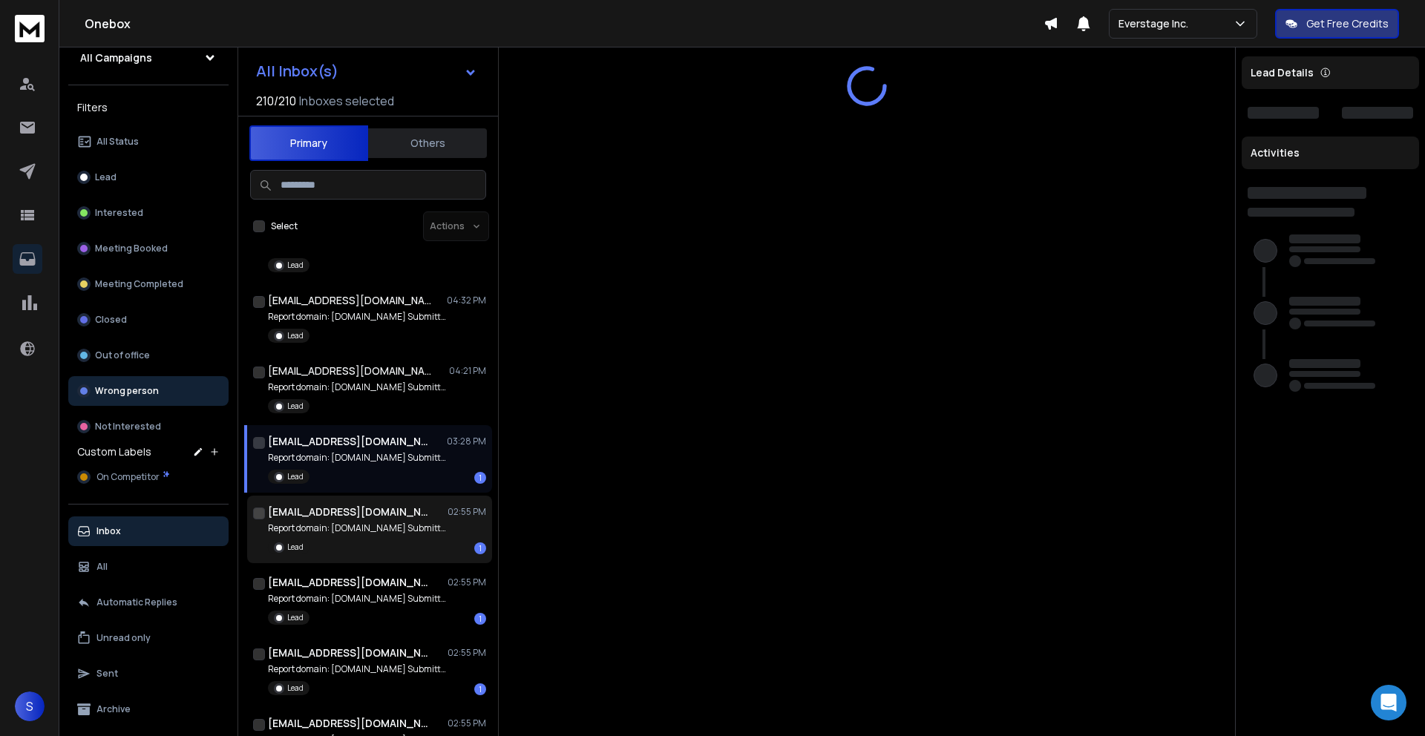
click at [354, 529] on p "Report domain: [DOMAIN_NAME] Submitter: [DOMAIN_NAME]" at bounding box center [357, 528] width 178 height 12
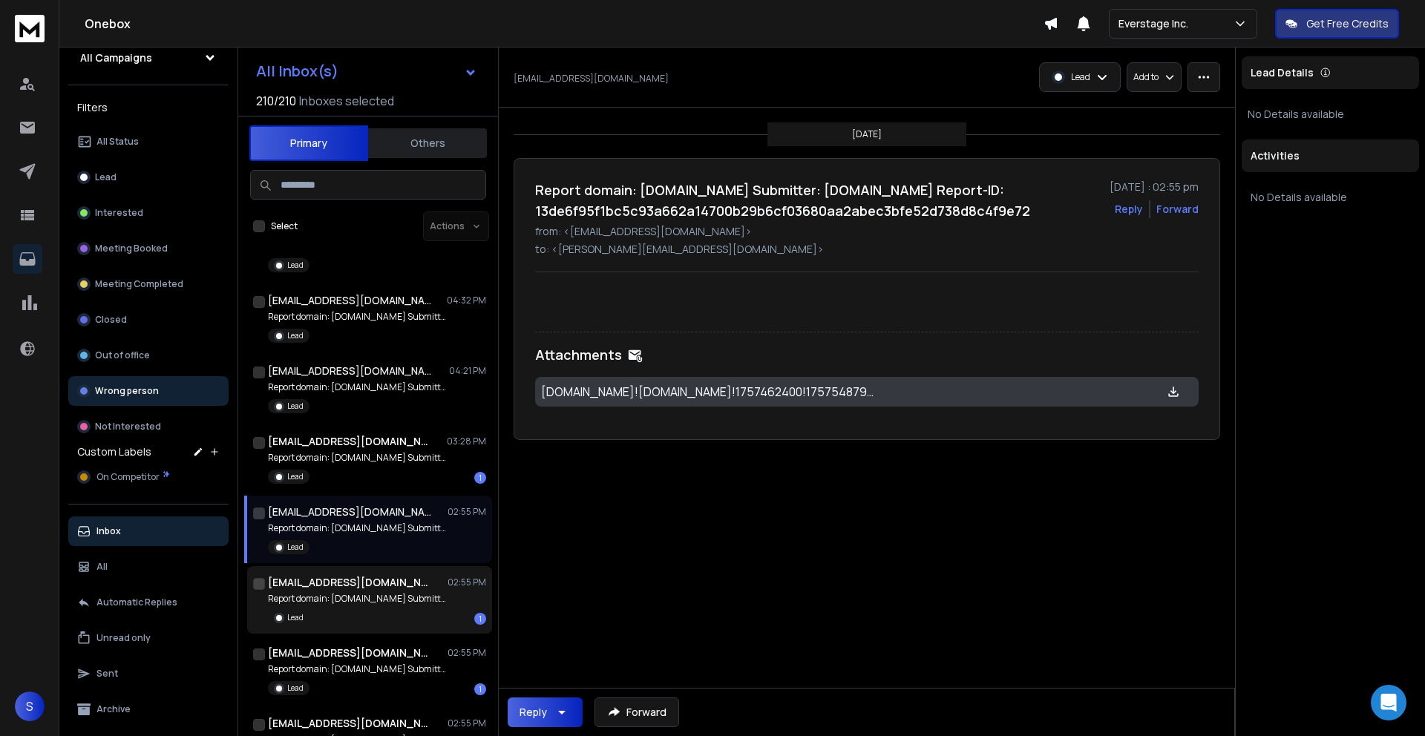
click at [355, 573] on div "[EMAIL_ADDRESS][DOMAIN_NAME] 02:55 PM Report domain: [DOMAIN_NAME] Submitter: […" at bounding box center [369, 600] width 245 height 68
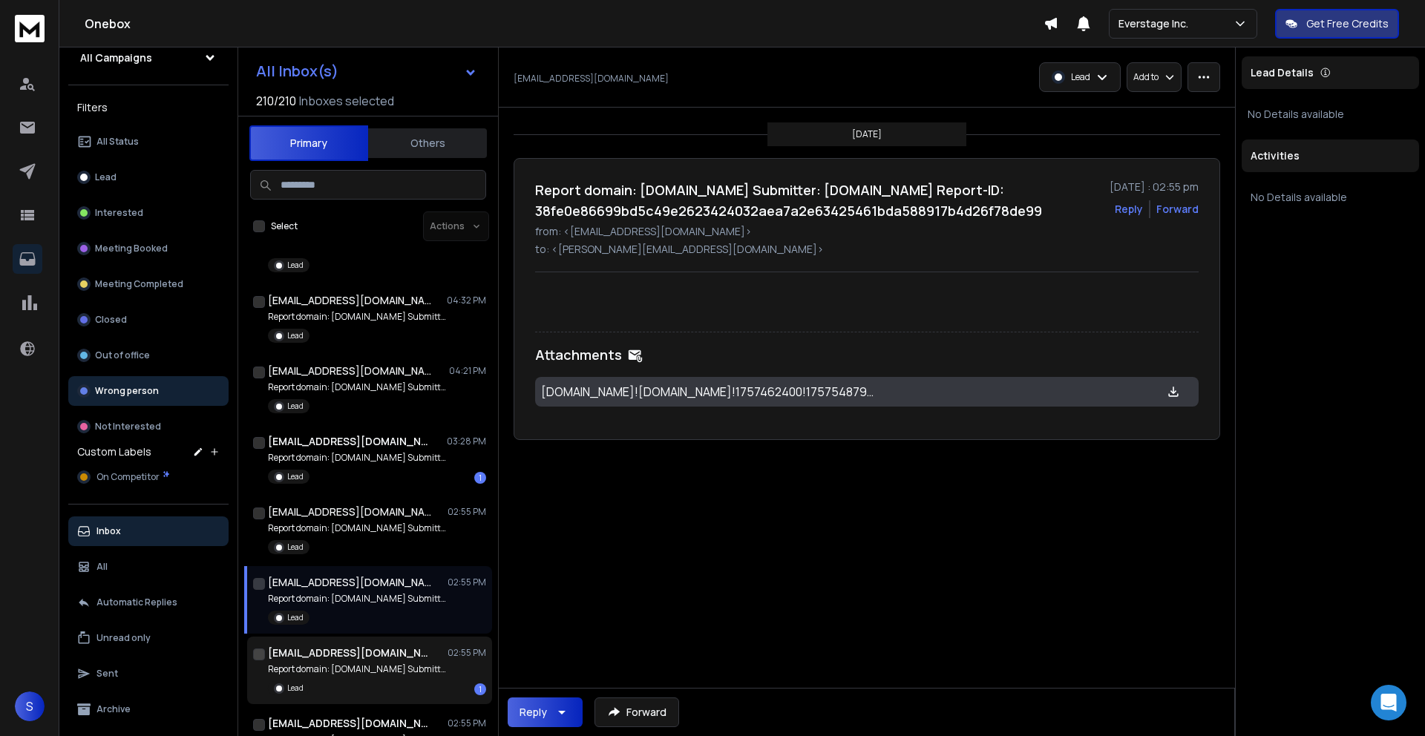
click at [355, 646] on h1 "[EMAIL_ADDRESS][DOMAIN_NAME]" at bounding box center [349, 653] width 163 height 15
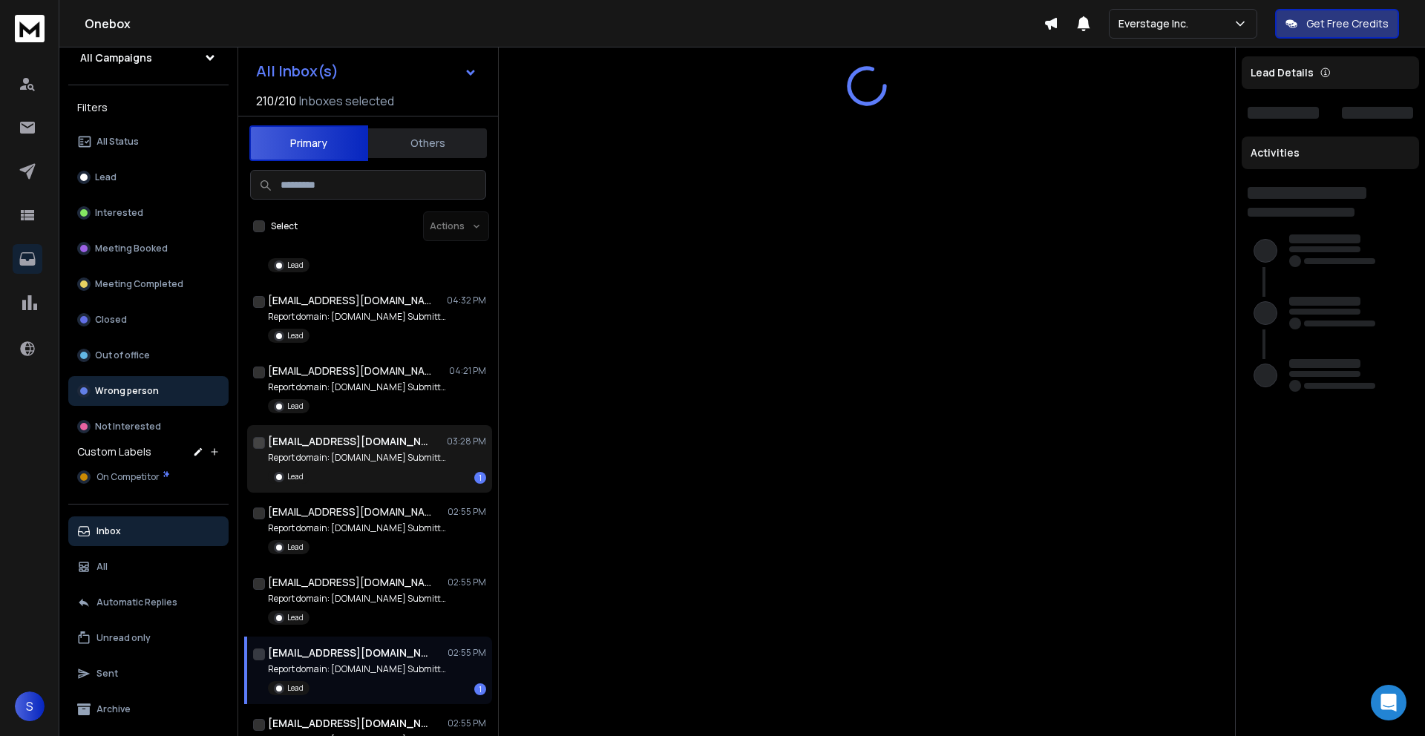
click at [393, 467] on div "Report domain: [DOMAIN_NAME] Submitter: [DOMAIN_NAME] Lead" at bounding box center [357, 468] width 178 height 32
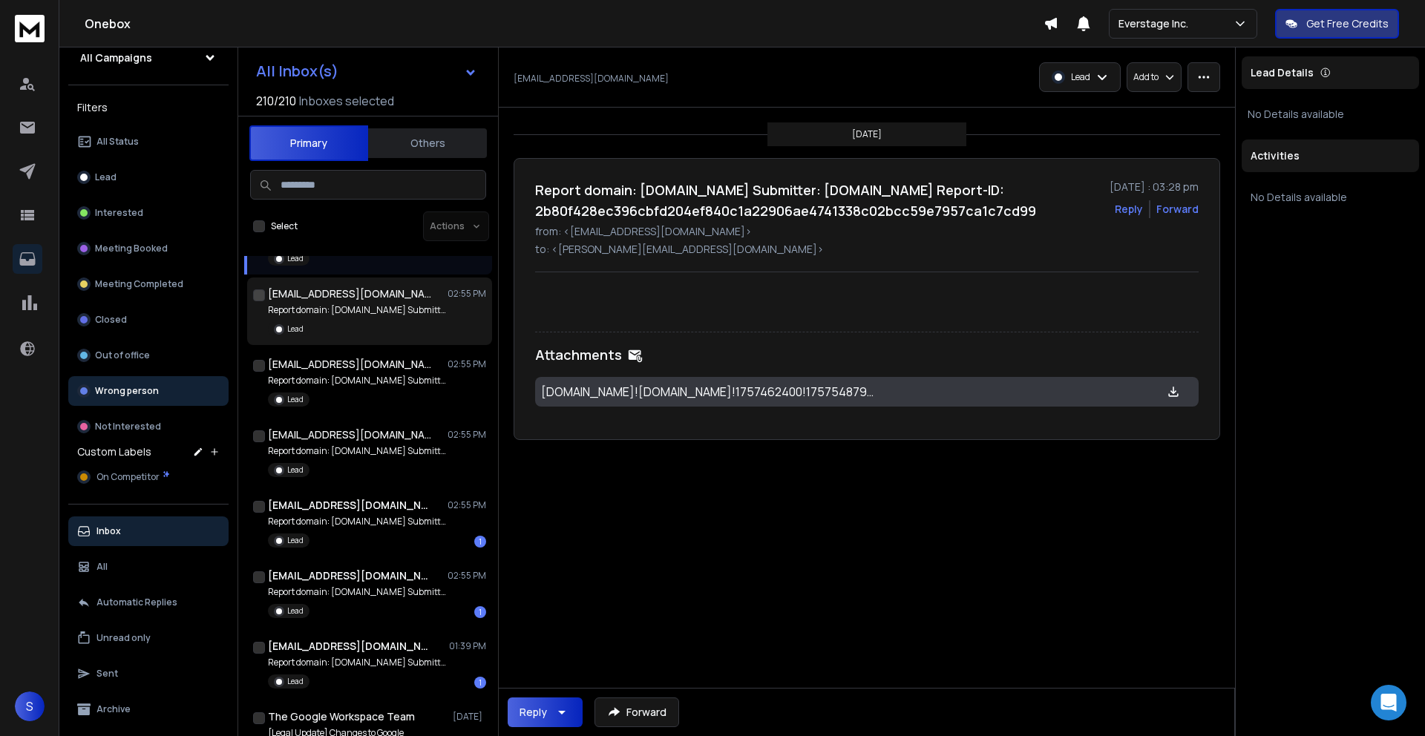
scroll to position [830, 0]
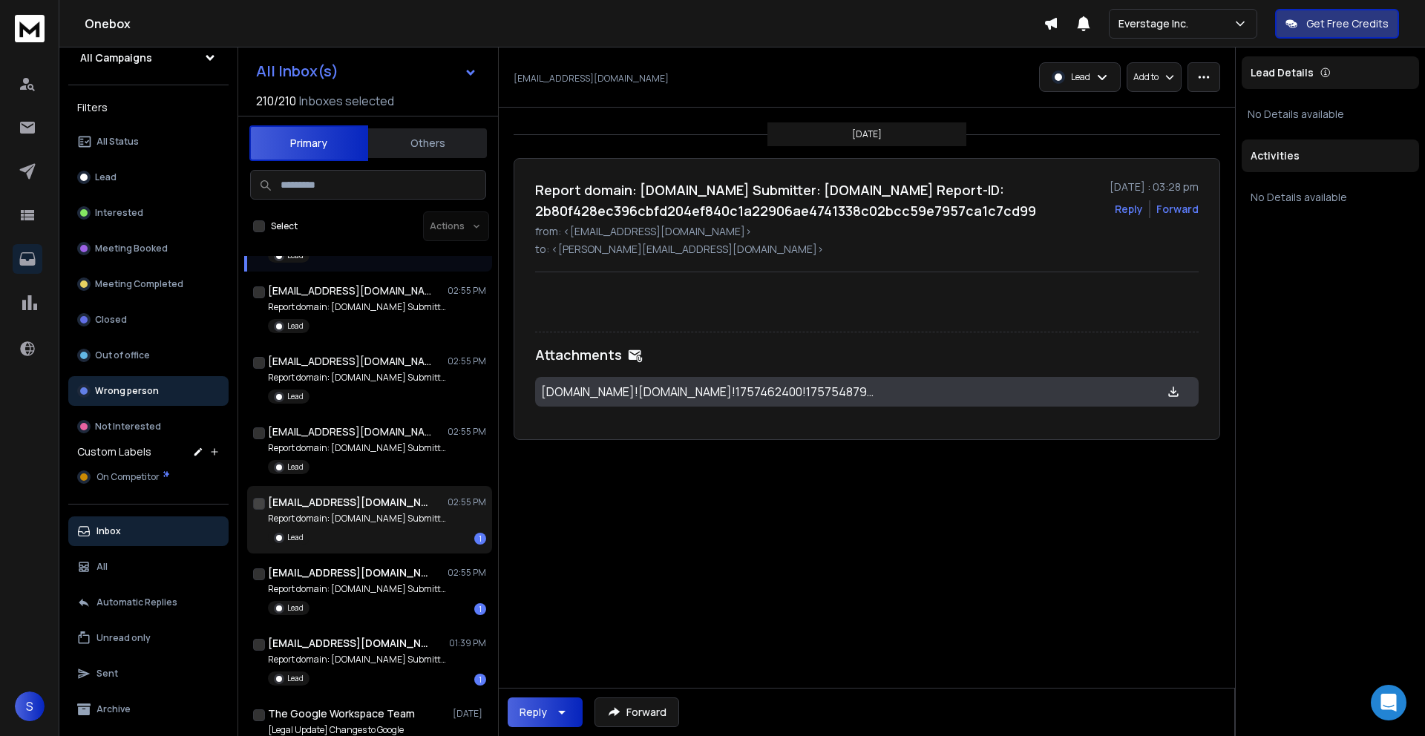
click at [390, 525] on div "Report domain: [DOMAIN_NAME] Submitter: [DOMAIN_NAME] Lead" at bounding box center [357, 529] width 178 height 32
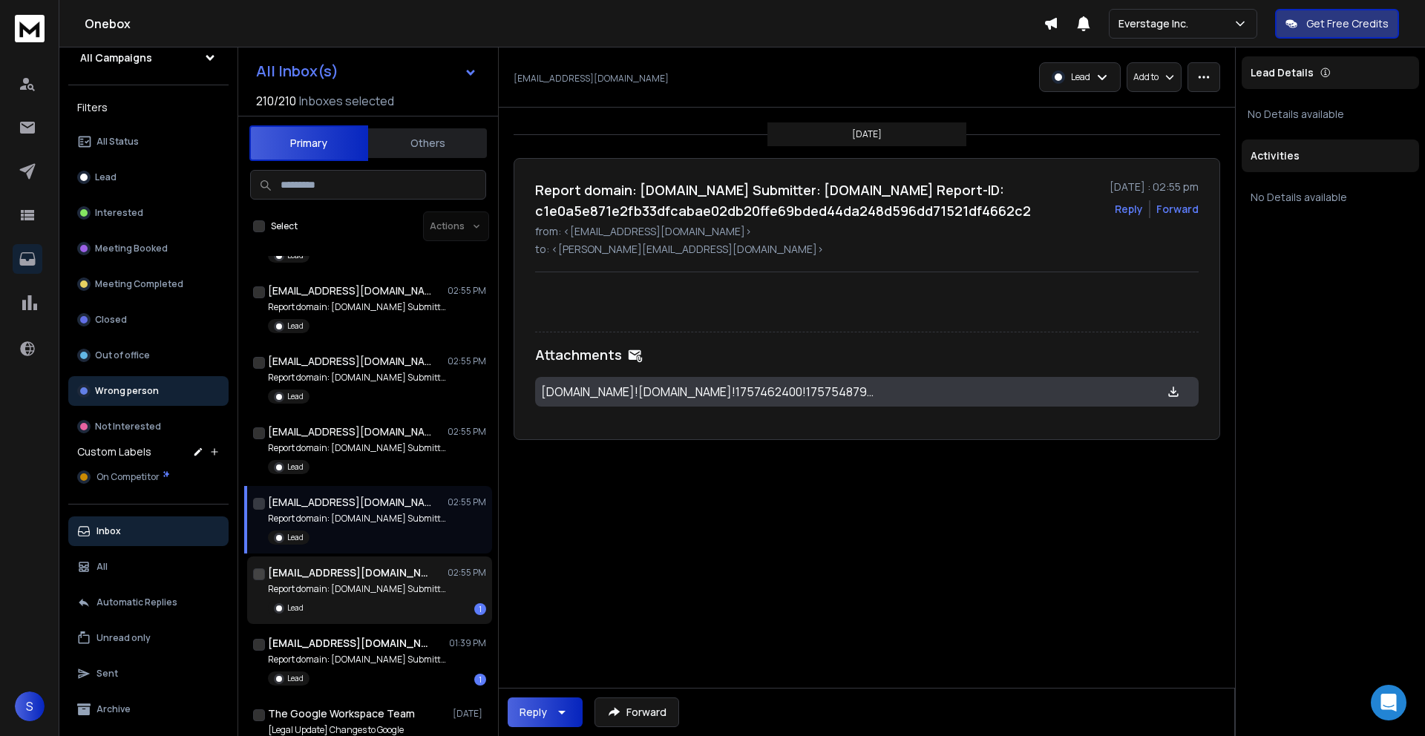
click at [388, 581] on div "[EMAIL_ADDRESS][DOMAIN_NAME] 02:55 PM Report domain: [DOMAIN_NAME] Submitter: […" at bounding box center [377, 590] width 218 height 50
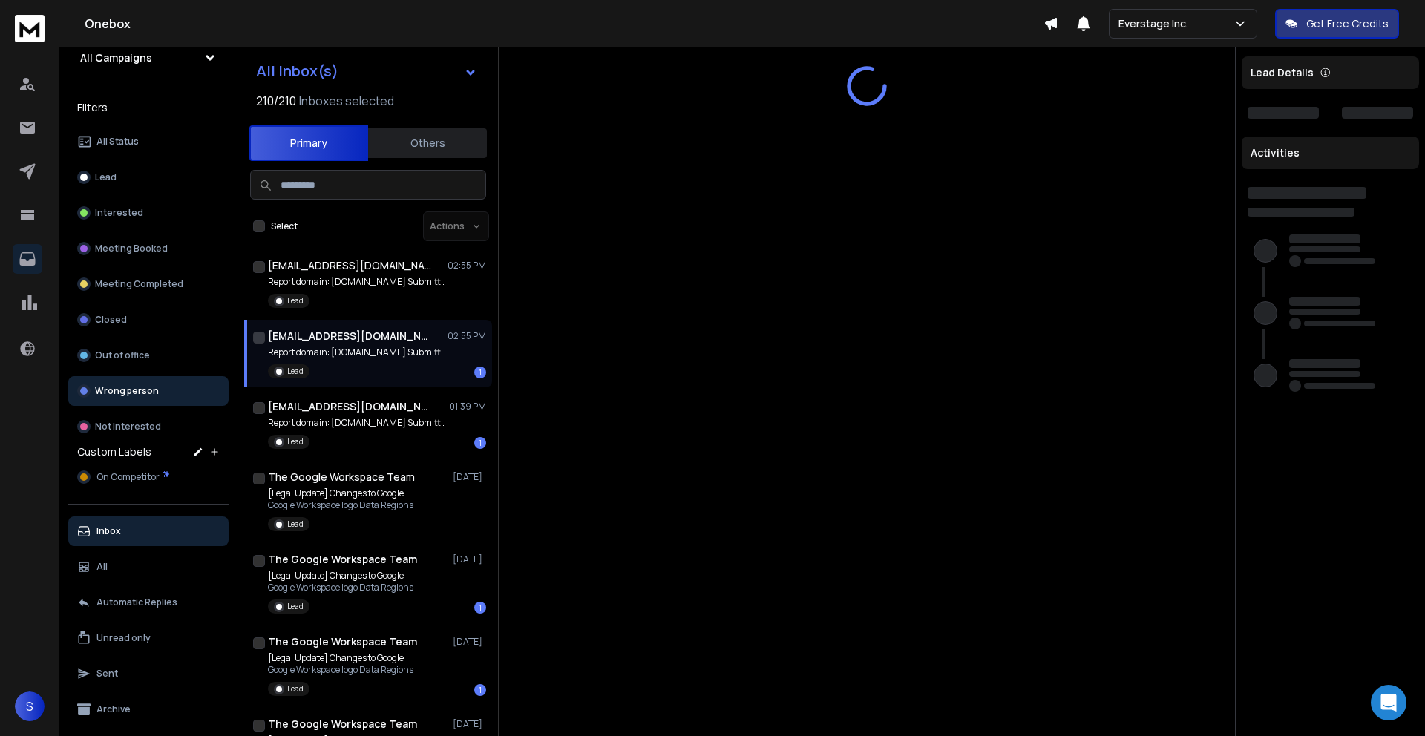
scroll to position [1075, 0]
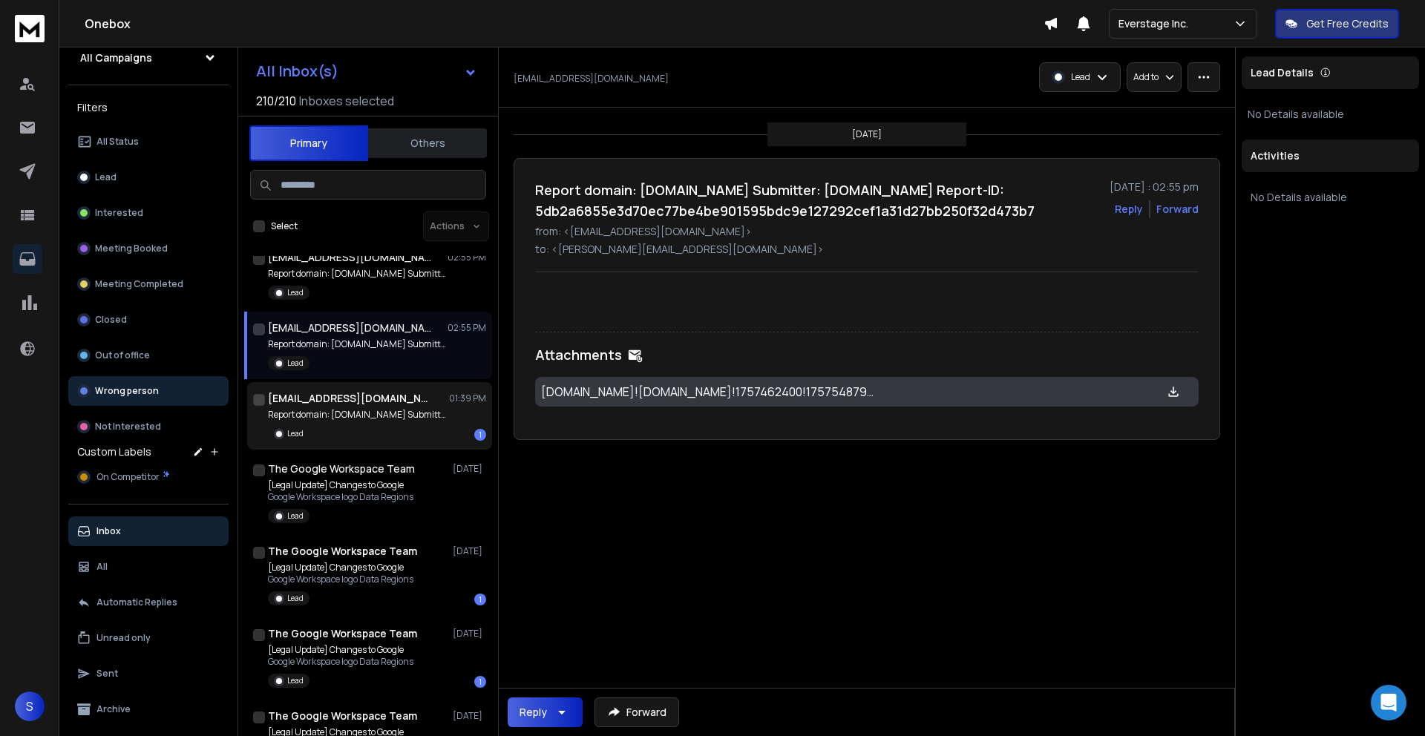
click at [387, 411] on p "Report domain: [DOMAIN_NAME] Submitter: [DOMAIN_NAME]" at bounding box center [357, 415] width 178 height 12
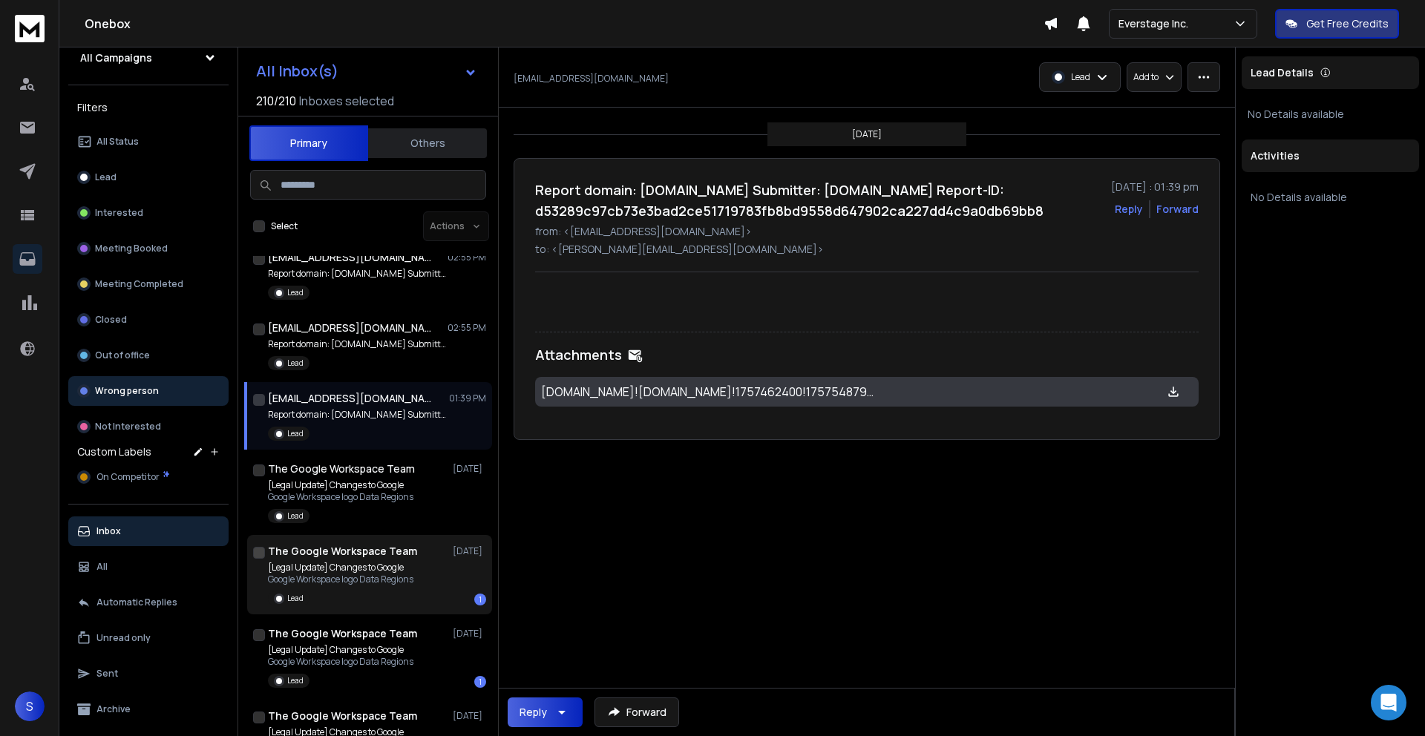
click at [390, 603] on div "Lead" at bounding box center [340, 598] width 145 height 14
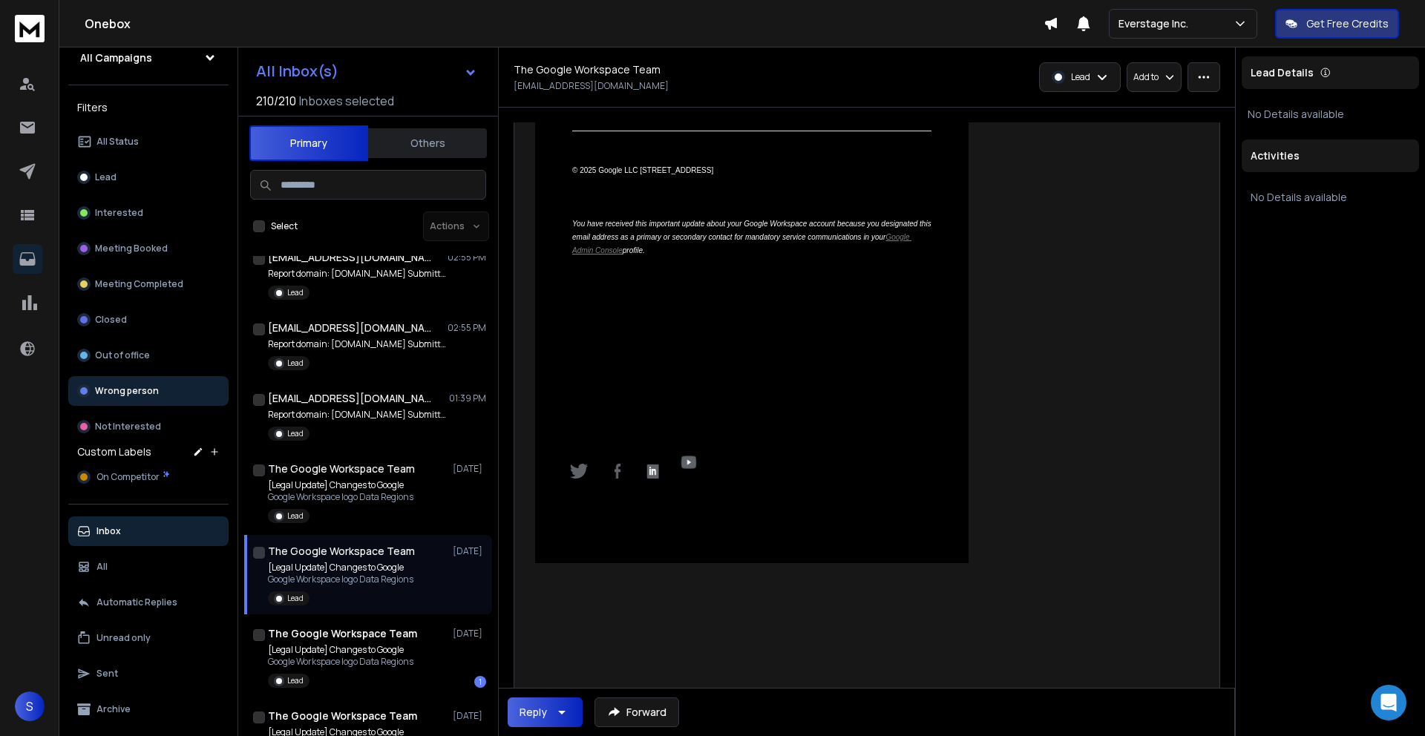
scroll to position [3295, 0]
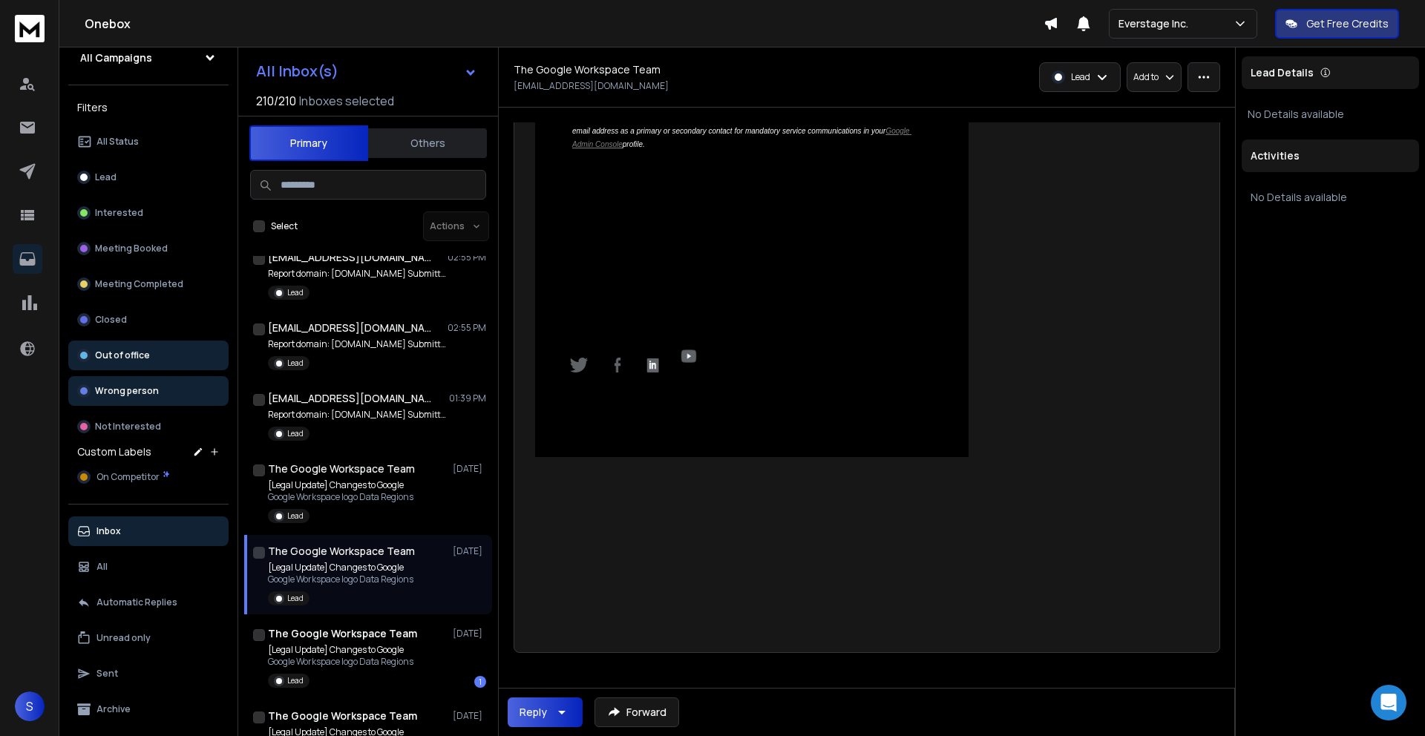
click at [142, 349] on p "Out of office" at bounding box center [122, 355] width 55 height 12
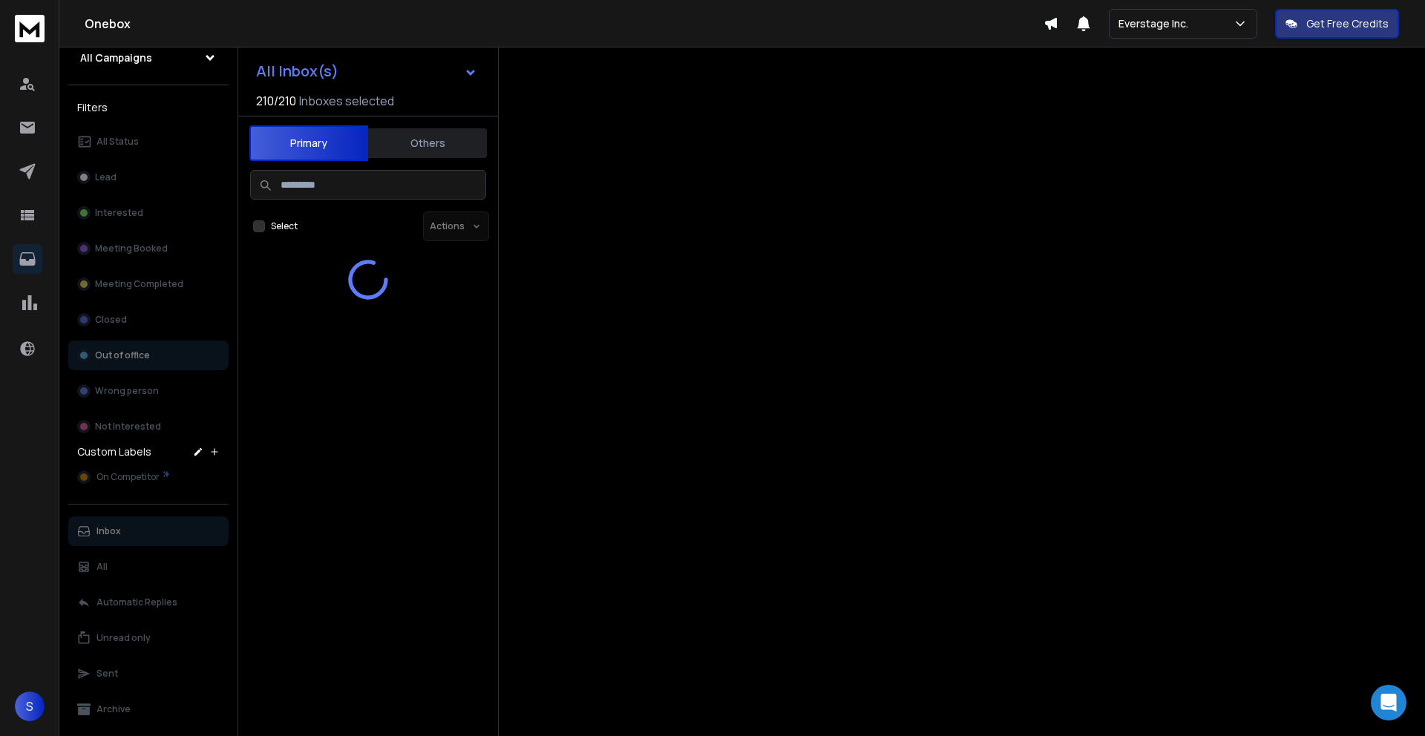
scroll to position [0, 0]
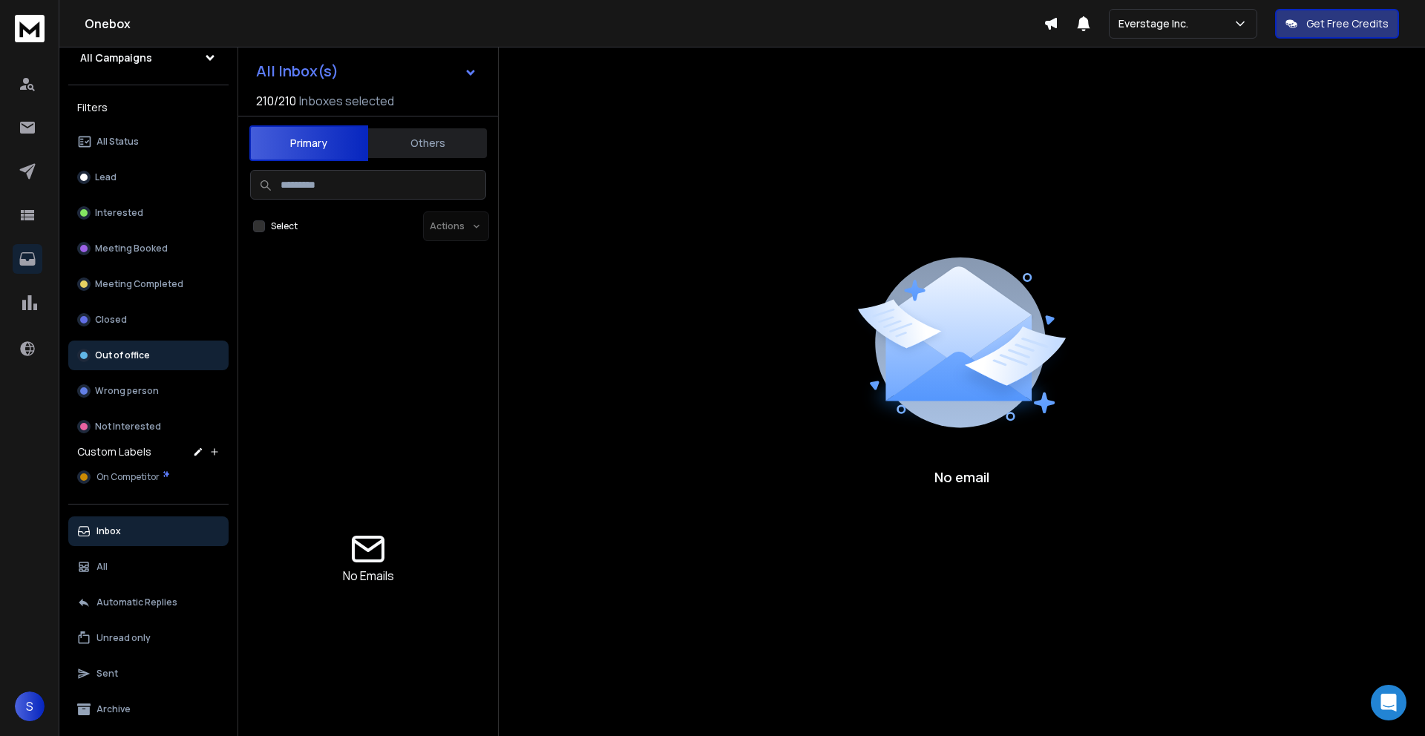
click at [123, 349] on p "Out of office" at bounding box center [122, 355] width 55 height 12
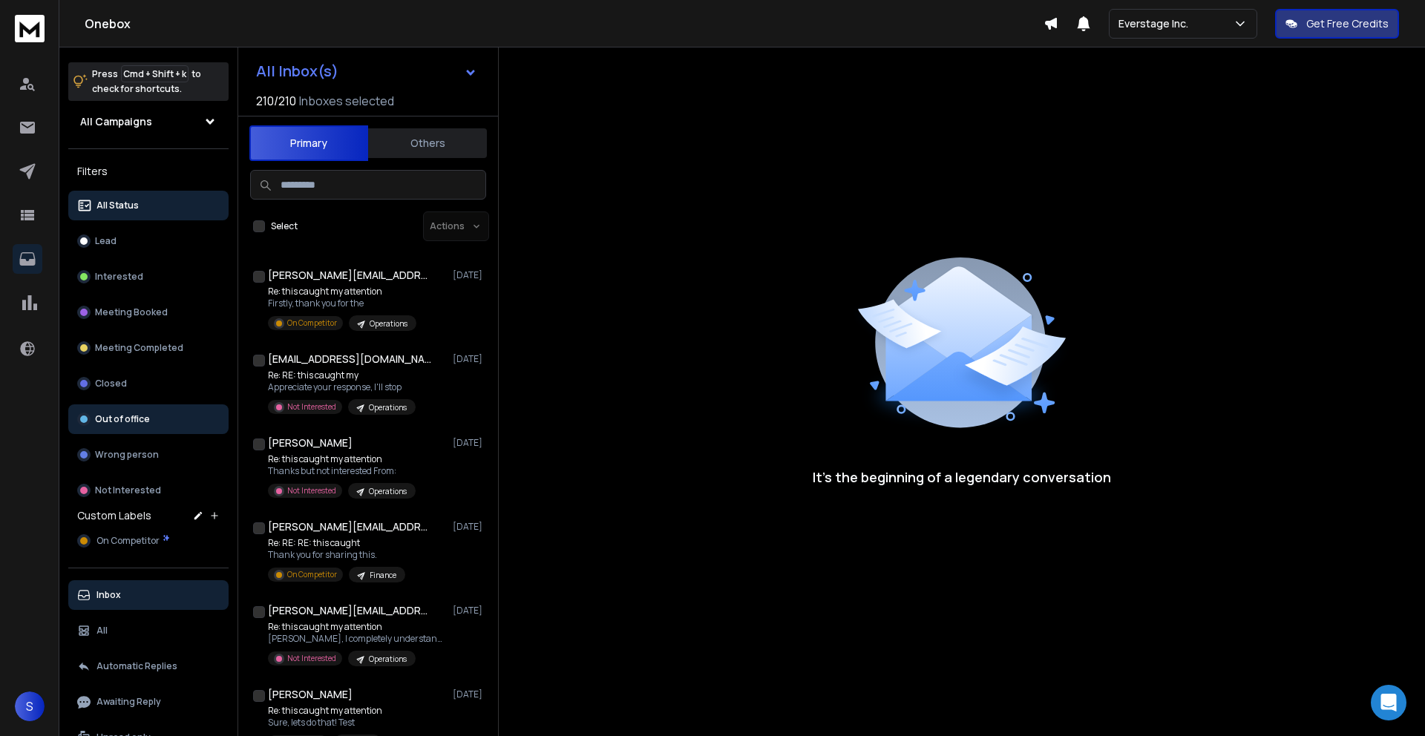
click at [154, 424] on button "Out of office" at bounding box center [148, 419] width 160 height 30
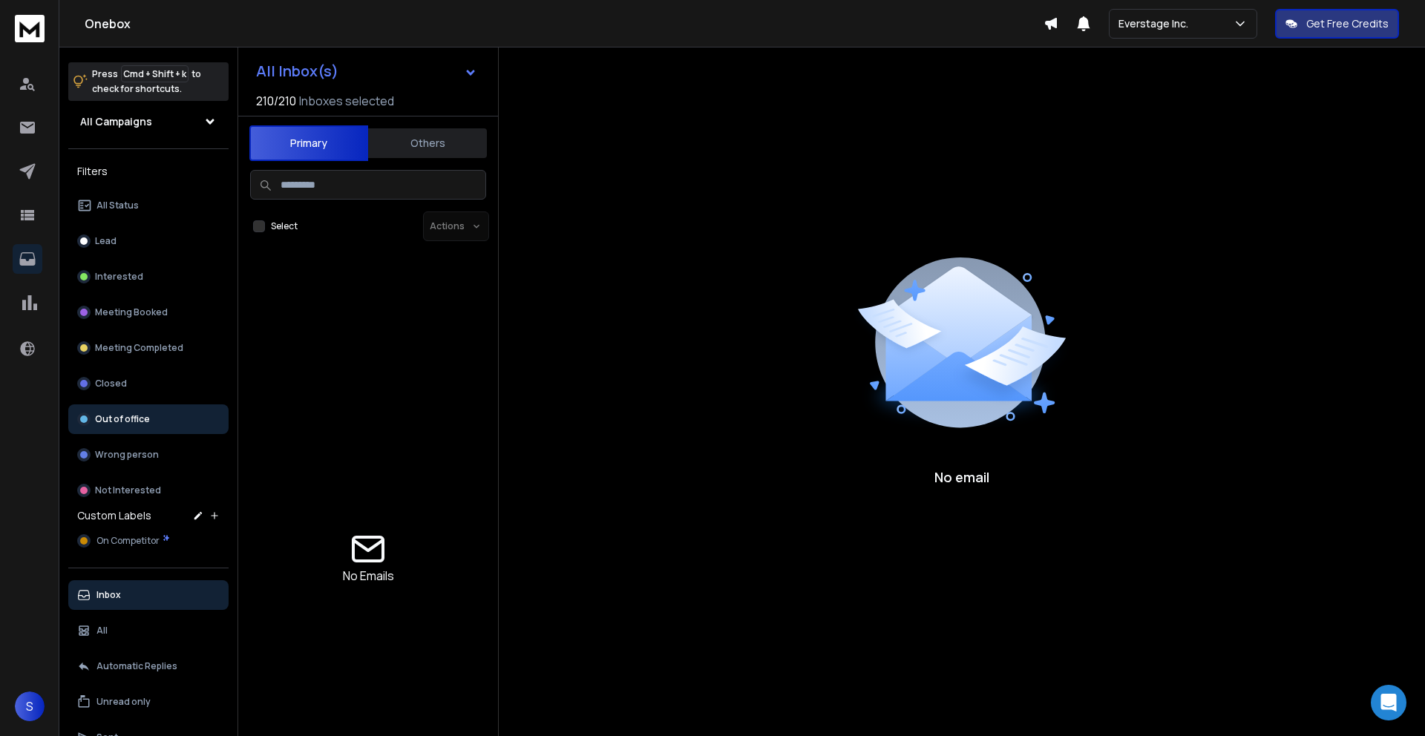
click at [148, 427] on button "Out of office" at bounding box center [148, 419] width 160 height 30
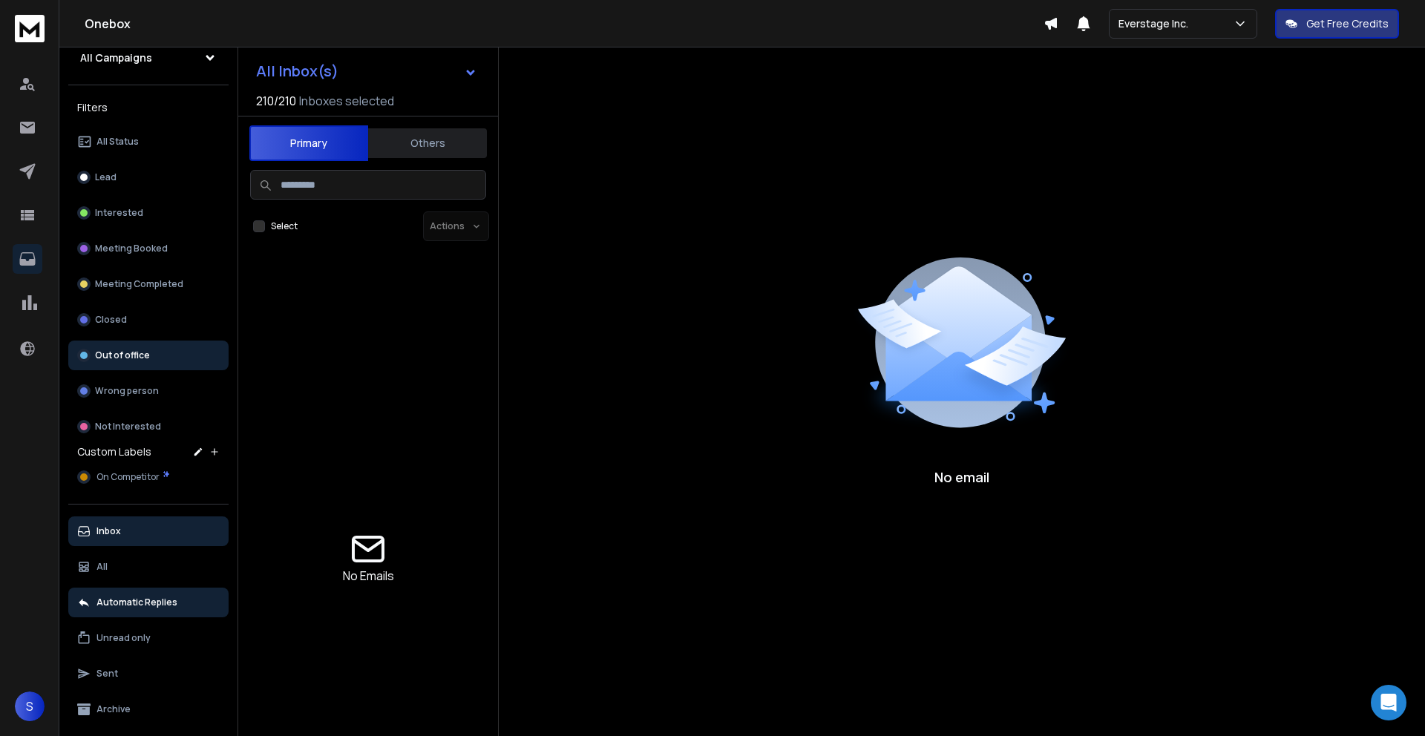
click at [133, 597] on p "Automatic Replies" at bounding box center [136, 603] width 81 height 12
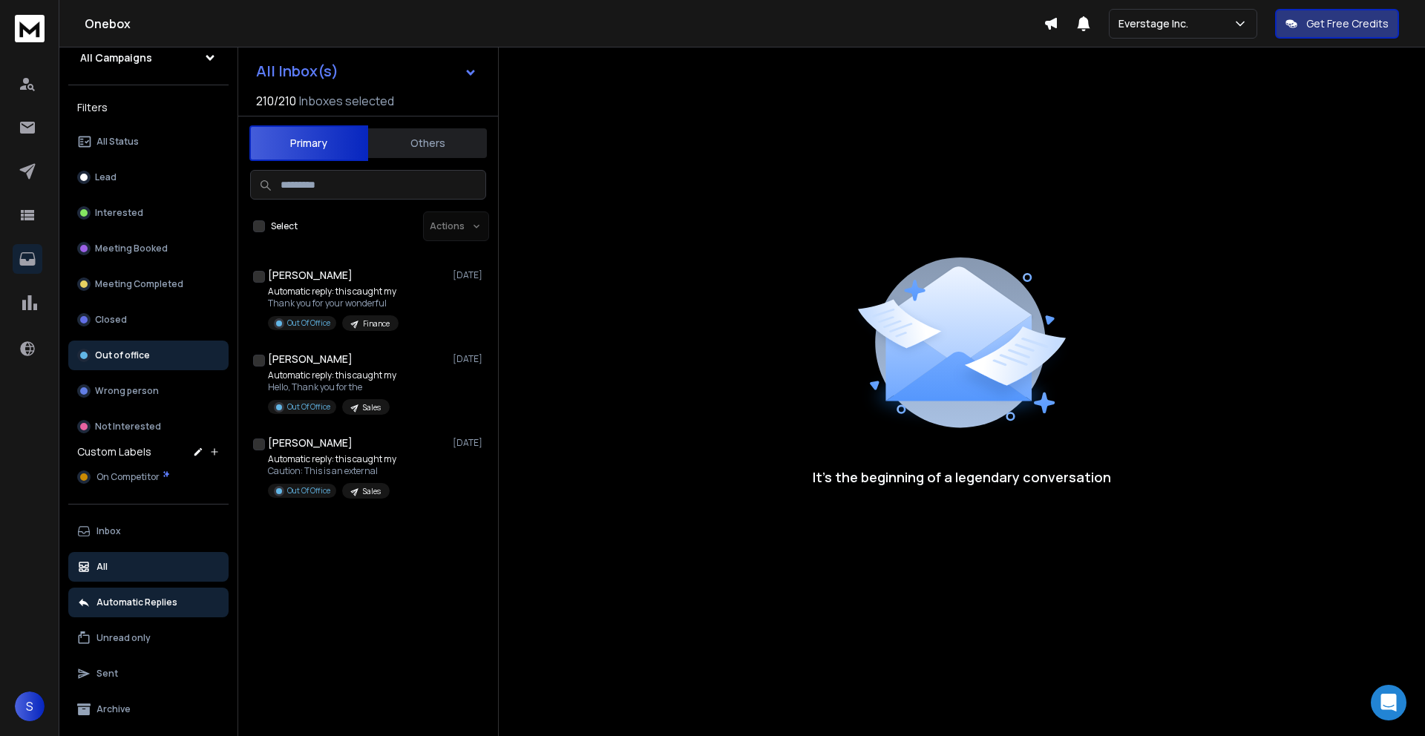
click at [114, 555] on button "All" at bounding box center [148, 567] width 160 height 30
click at [128, 558] on button "All" at bounding box center [148, 567] width 160 height 30
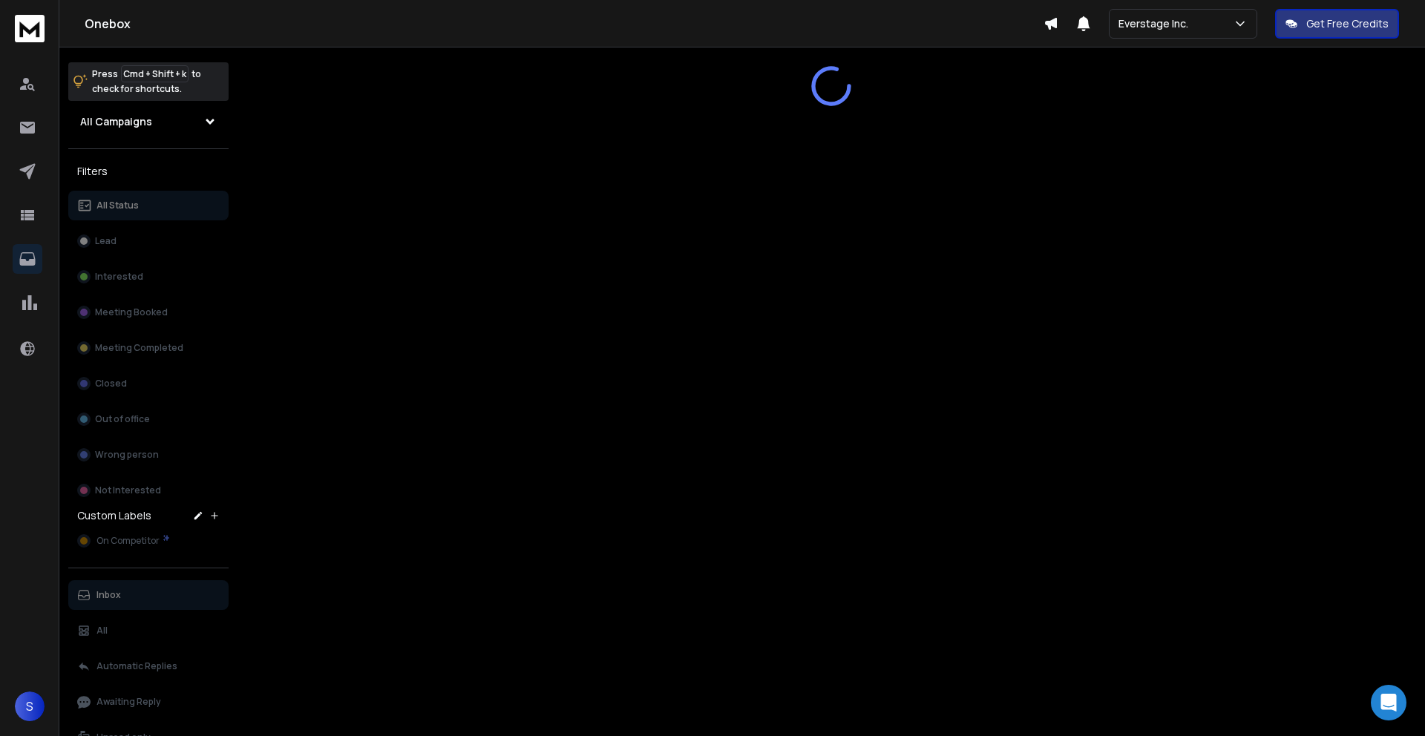
click at [109, 630] on div "Inbox All Automatic Replies Awaiting Reply Unread only Sent Archive" at bounding box center [148, 701] width 160 height 243
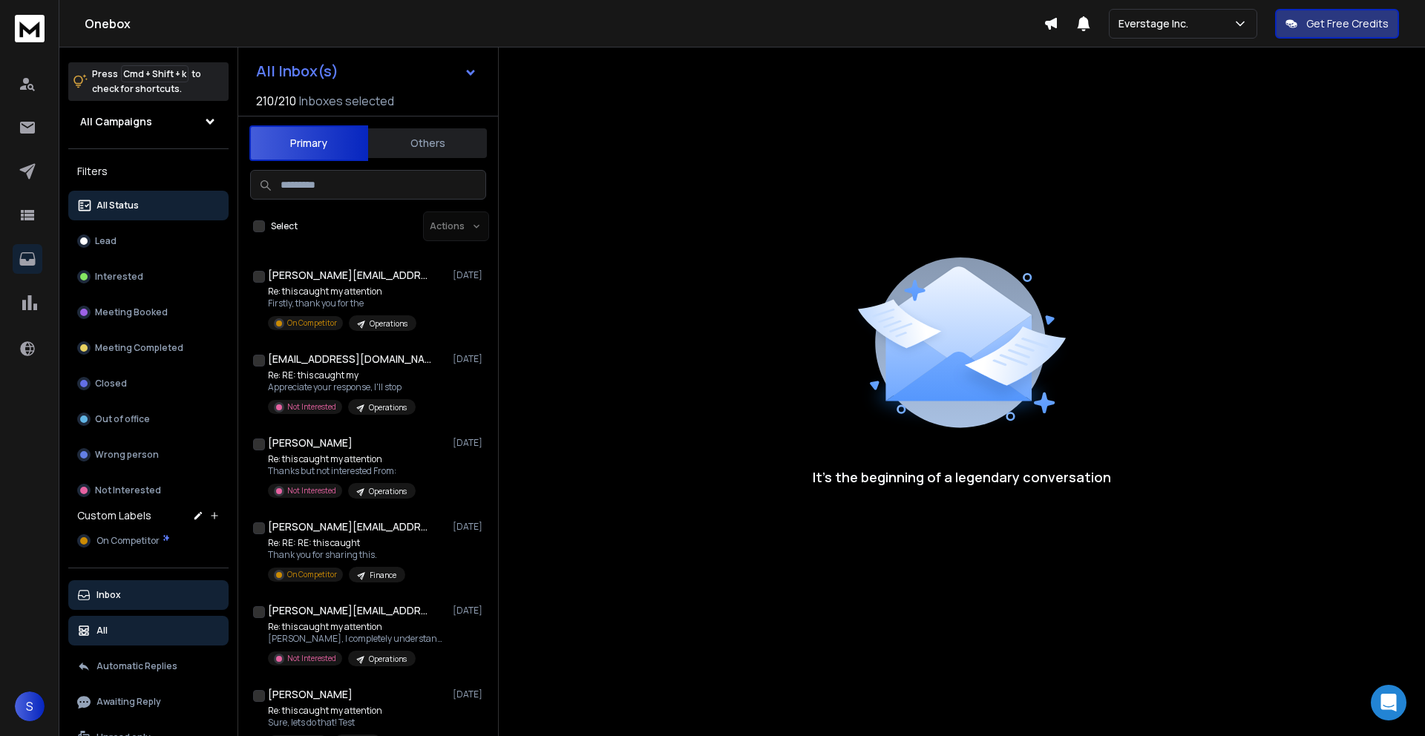
click at [122, 634] on button "All" at bounding box center [148, 631] width 160 height 30
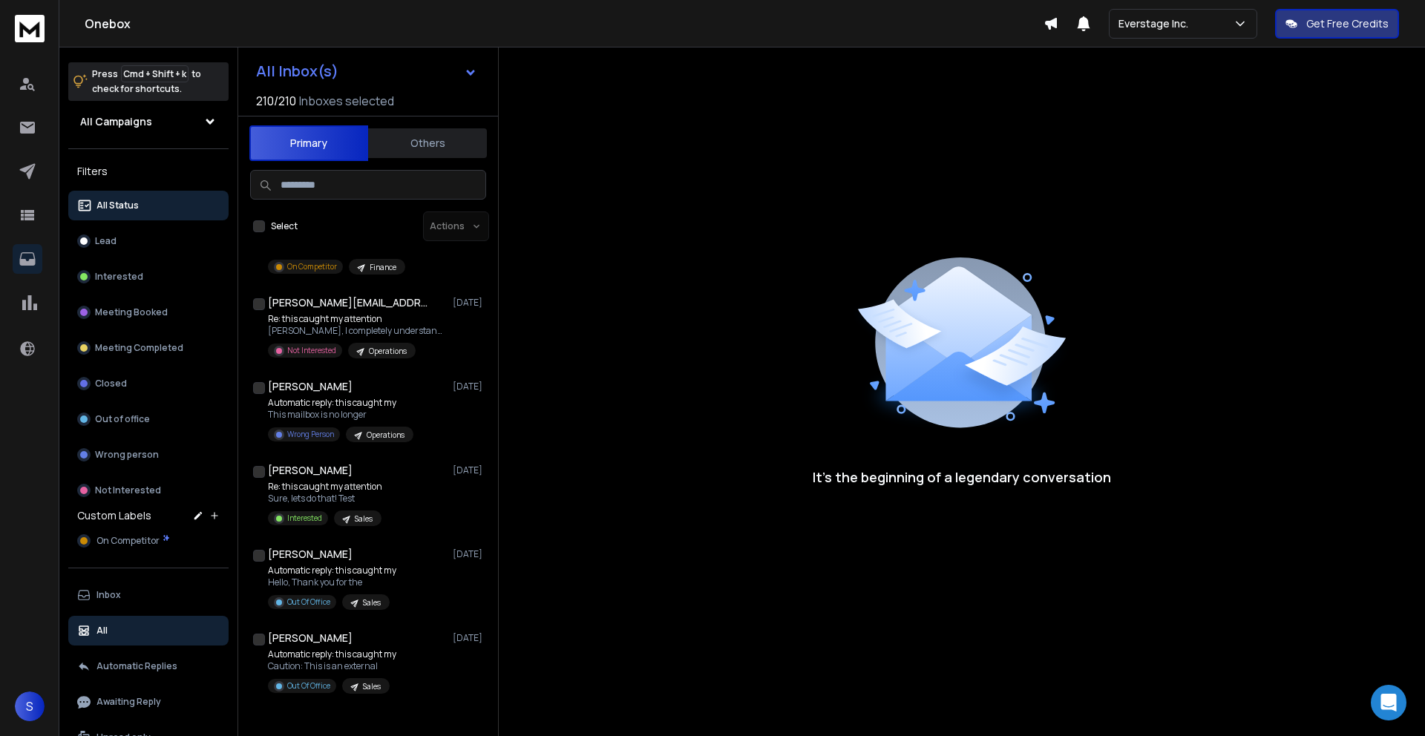
scroll to position [476, 0]
click at [1394, 700] on icon "Open Intercom Messenger" at bounding box center [1387, 702] width 17 height 19
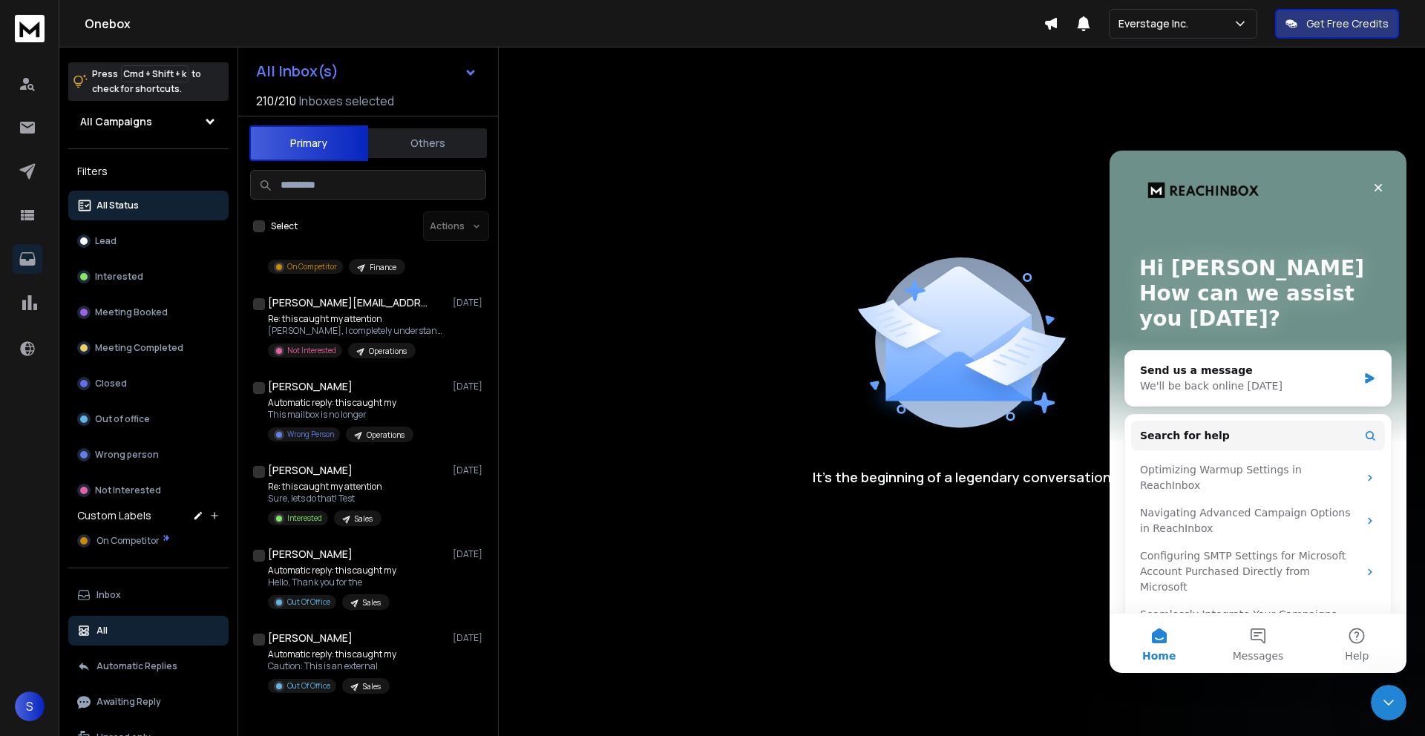
scroll to position [0, 0]
click at [1253, 637] on button "Messages" at bounding box center [1257, 643] width 99 height 59
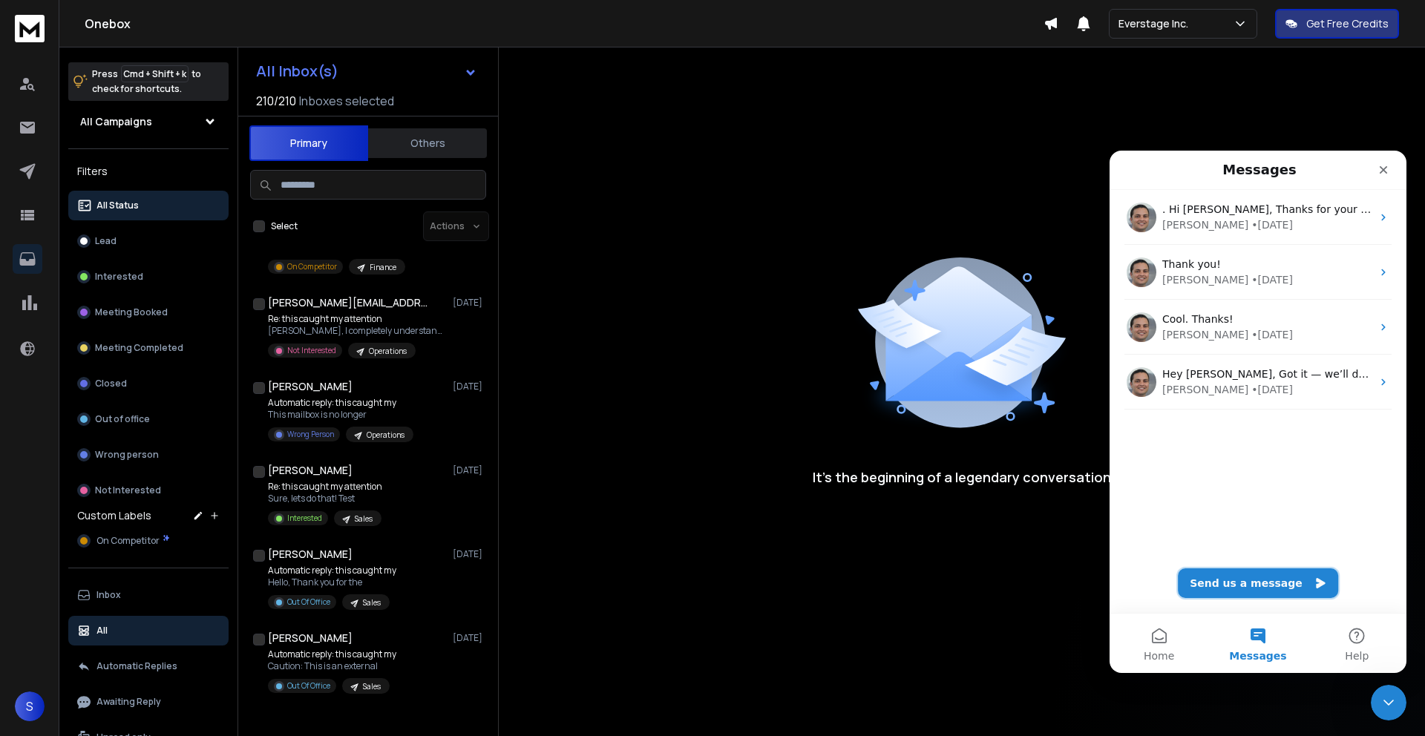
click at [1249, 583] on button "Send us a message" at bounding box center [1258, 583] width 160 height 30
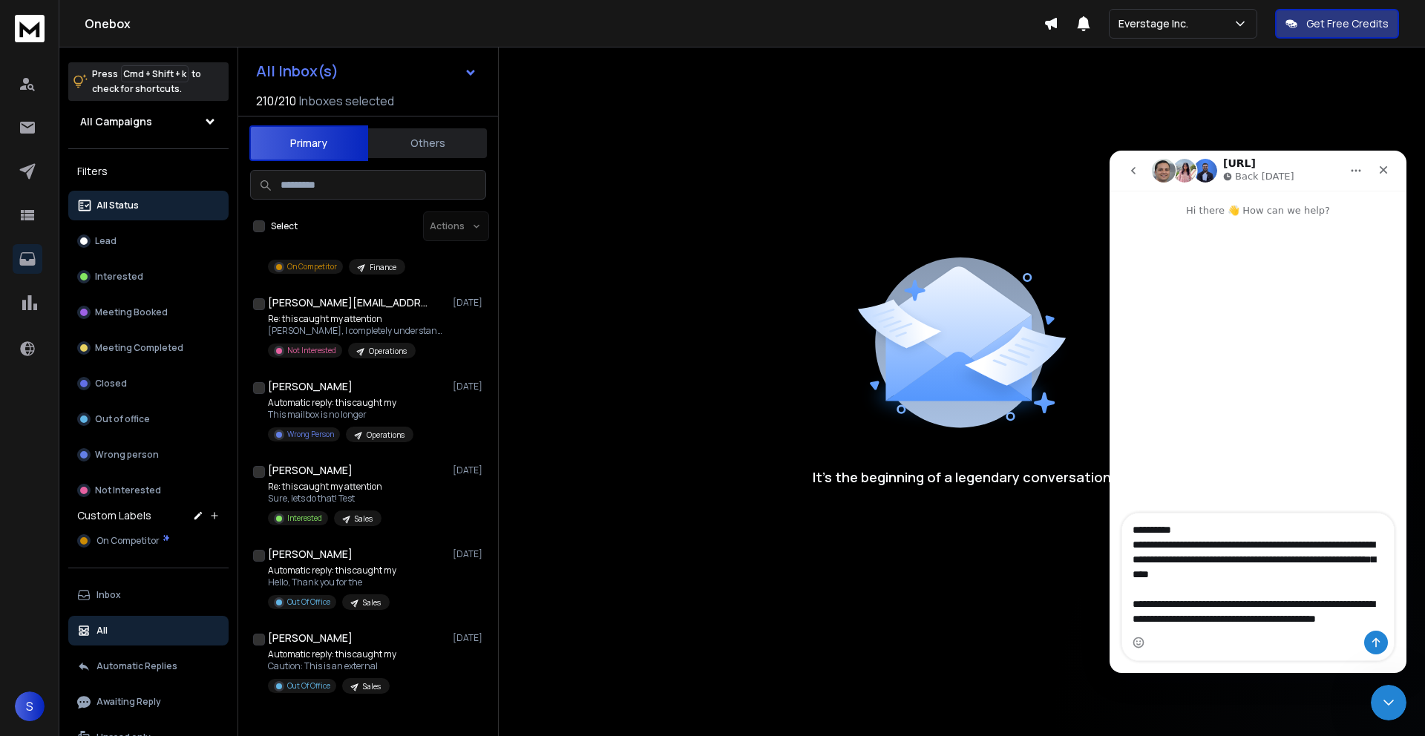
scroll to position [24, 0]
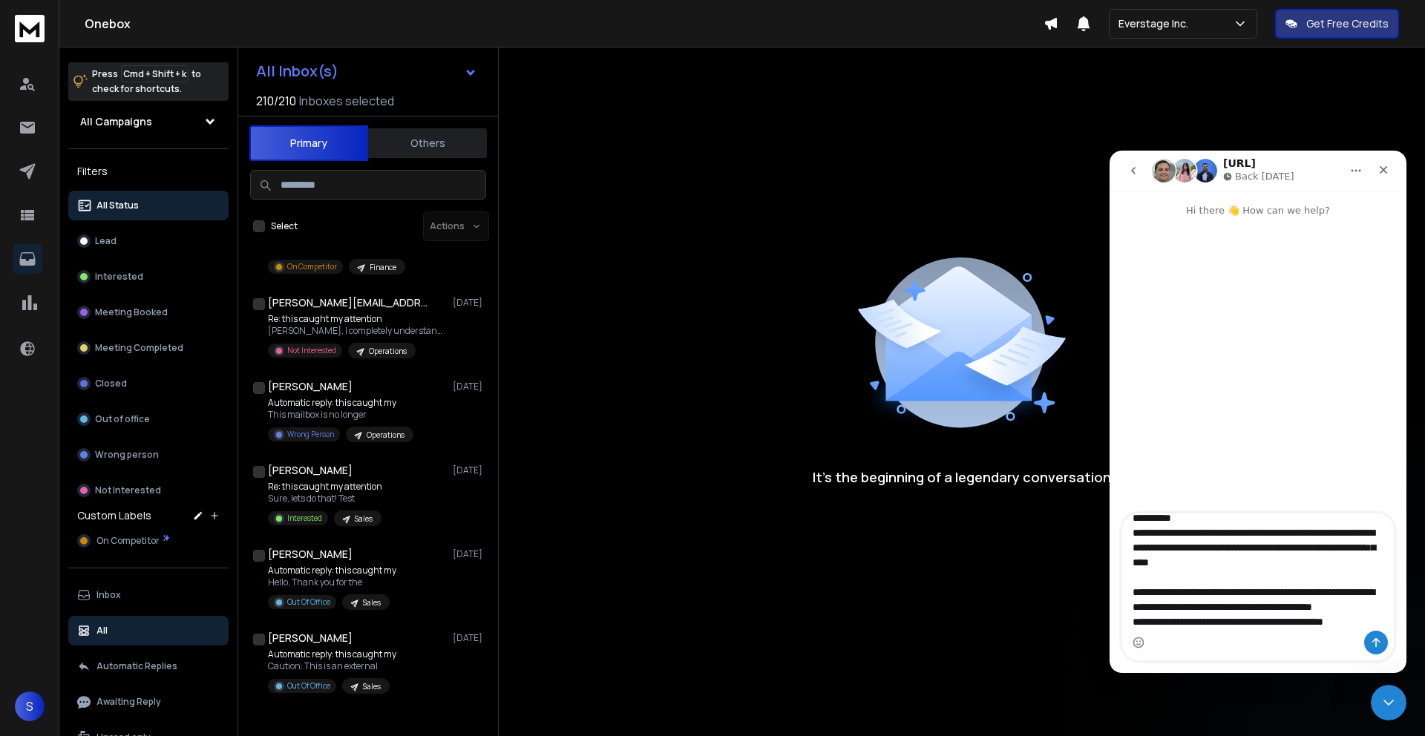
click at [1218, 619] on textarea "**********" at bounding box center [1258, 571] width 272 height 117
click at [1290, 620] on textarea "**********" at bounding box center [1258, 571] width 272 height 117
click at [1355, 623] on textarea "**********" at bounding box center [1258, 571] width 272 height 117
click at [1251, 624] on textarea "**********" at bounding box center [1258, 571] width 272 height 117
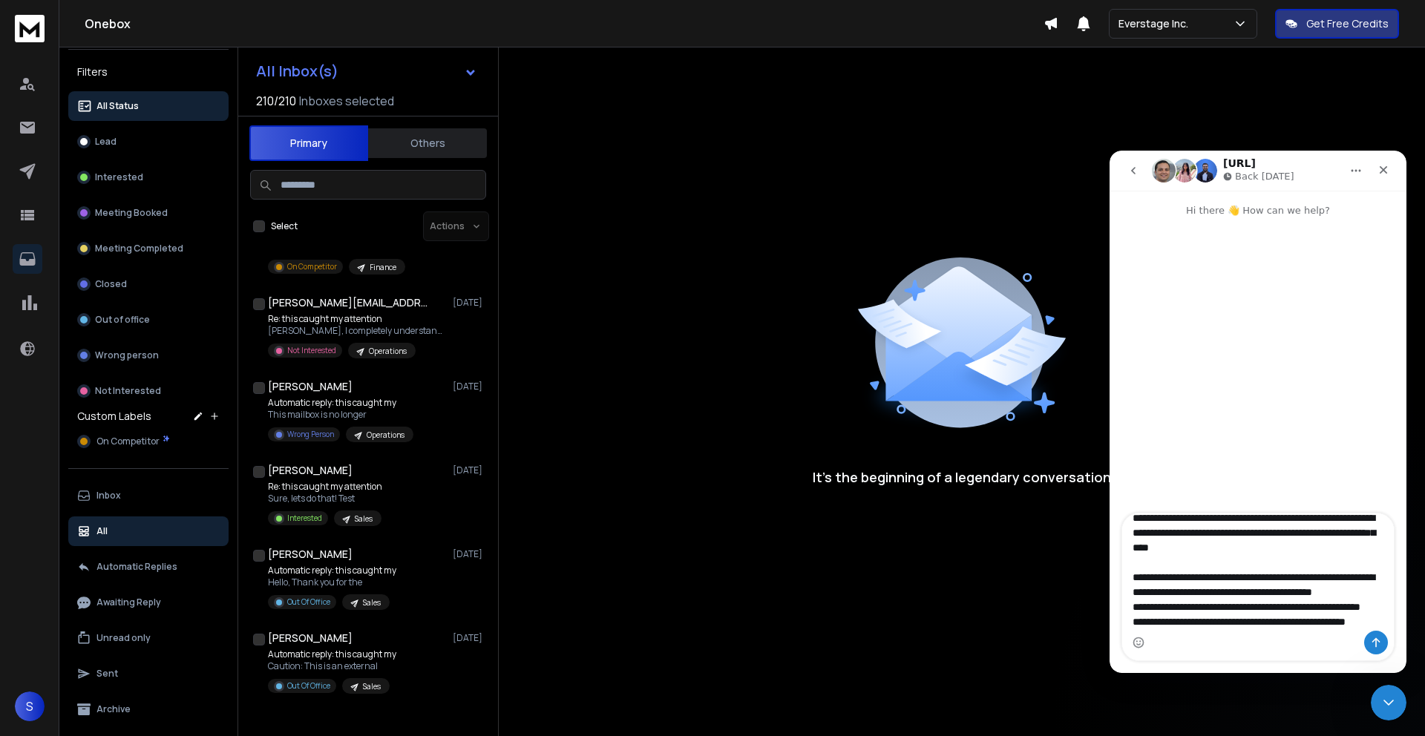
scroll to position [68, 0]
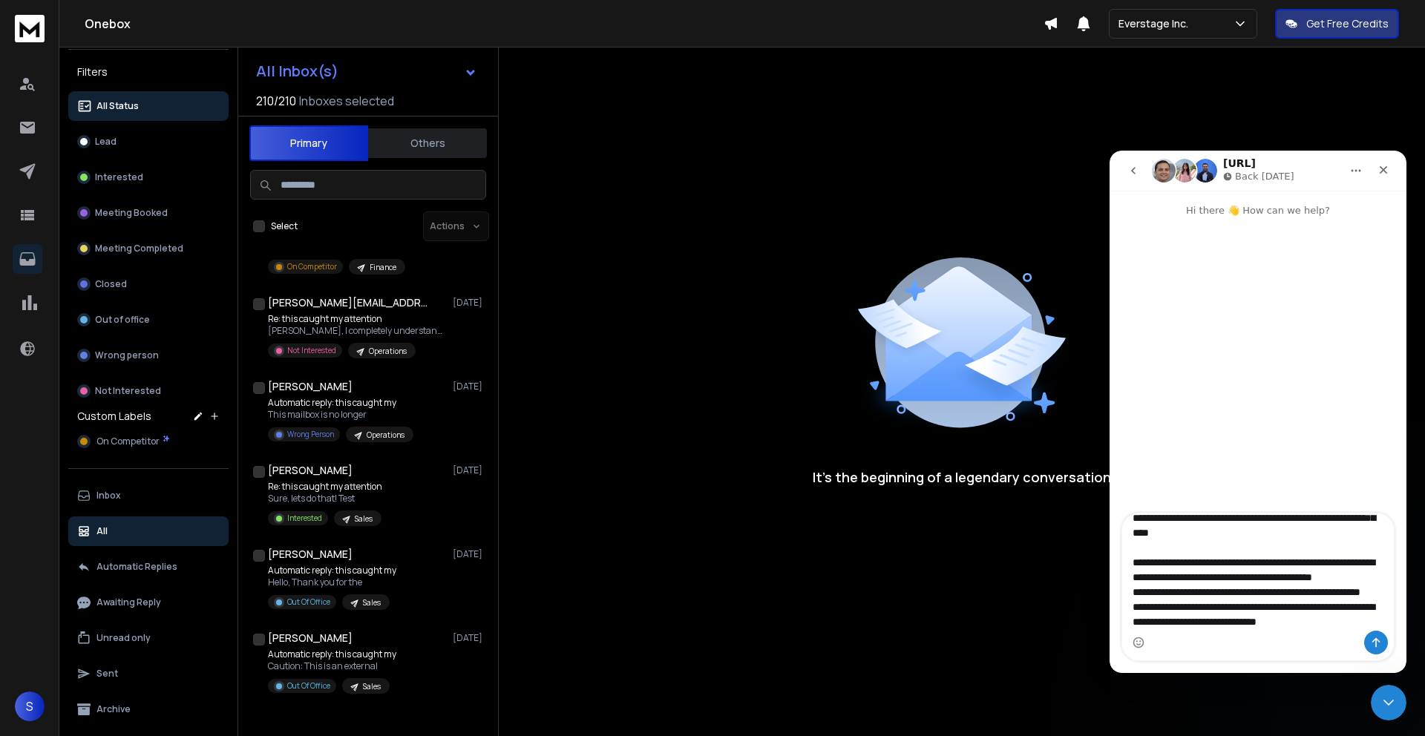
type textarea "**********"
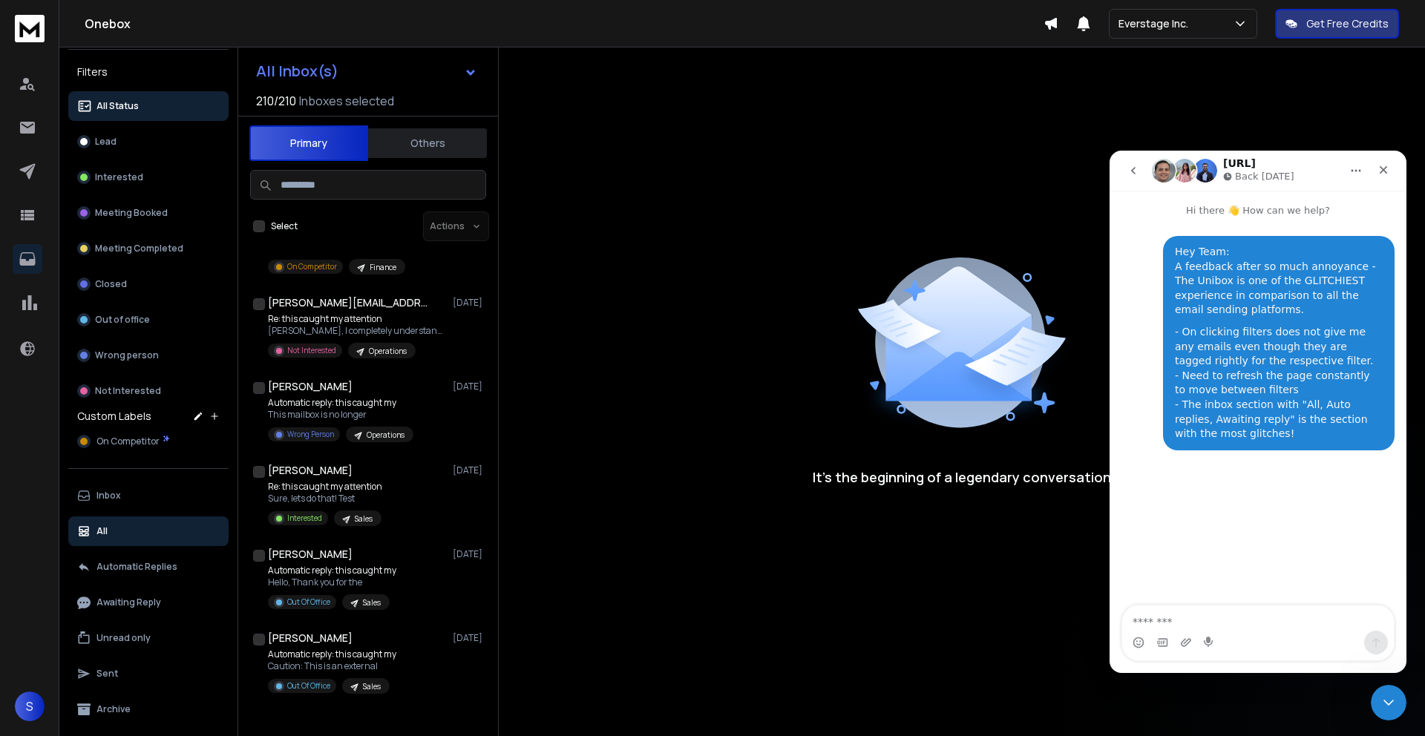
scroll to position [0, 0]
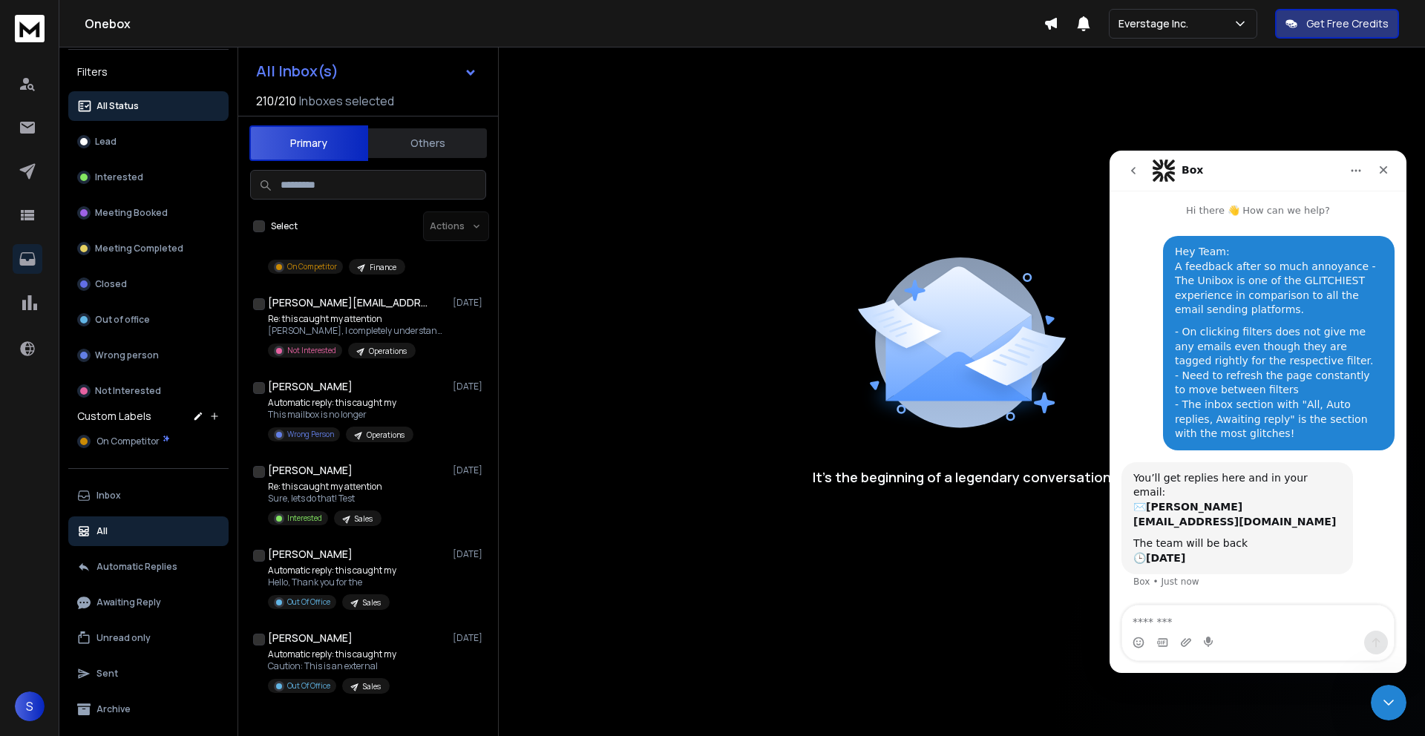
click at [161, 571] on div "Inbox All Automatic Replies Awaiting Reply Unread only Sent Archive" at bounding box center [148, 602] width 160 height 243
click at [161, 561] on p "Automatic Replies" at bounding box center [136, 567] width 81 height 12
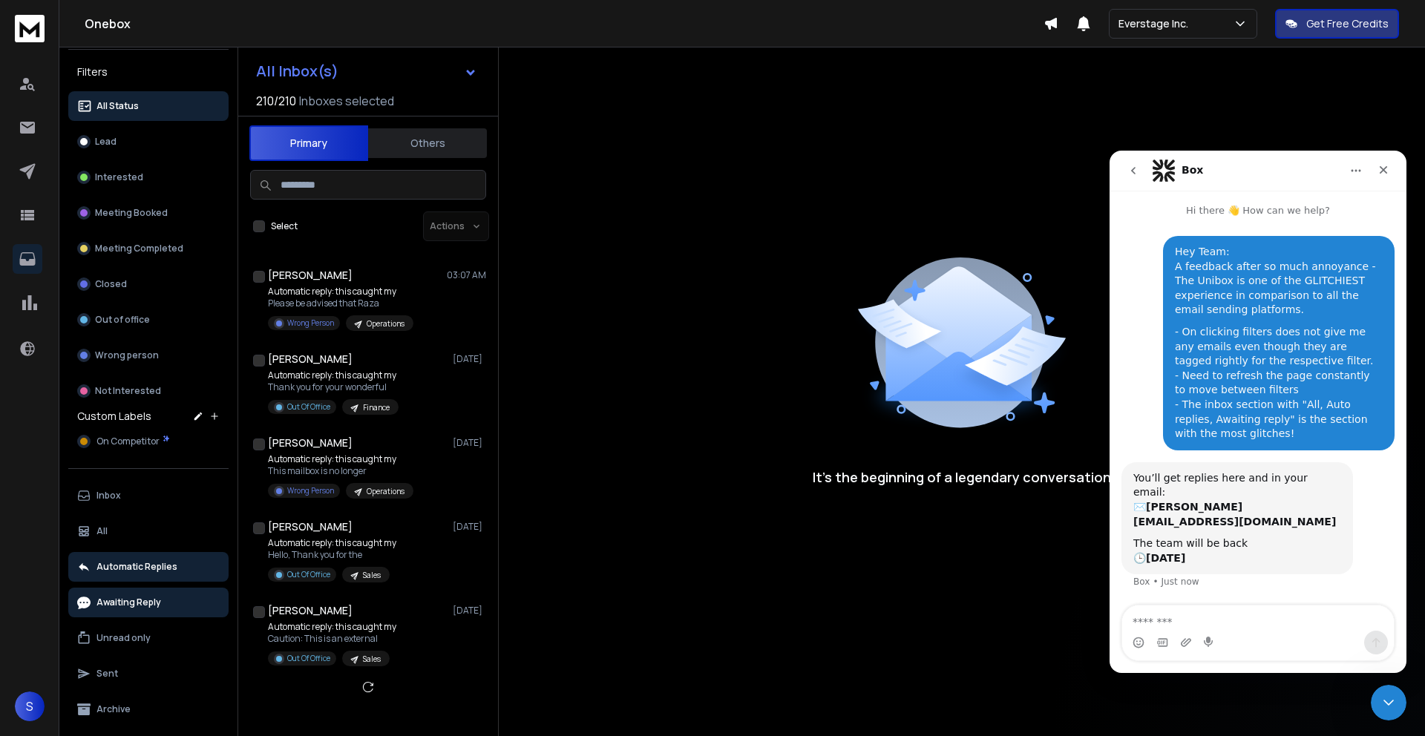
click at [148, 597] on p "Awaiting Reply" at bounding box center [128, 603] width 65 height 12
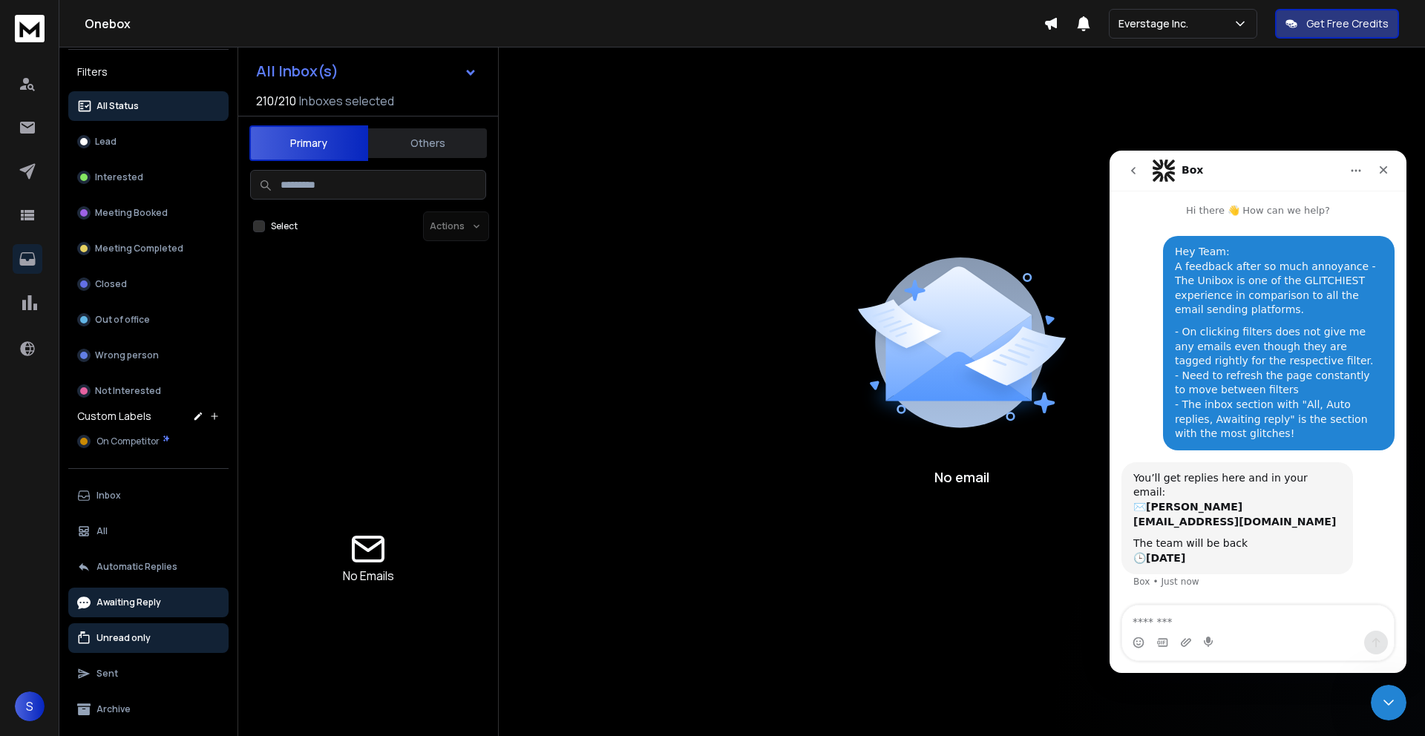
click at [148, 626] on button "Unread only" at bounding box center [148, 638] width 160 height 30
click at [125, 669] on button "Sent" at bounding box center [148, 674] width 160 height 30
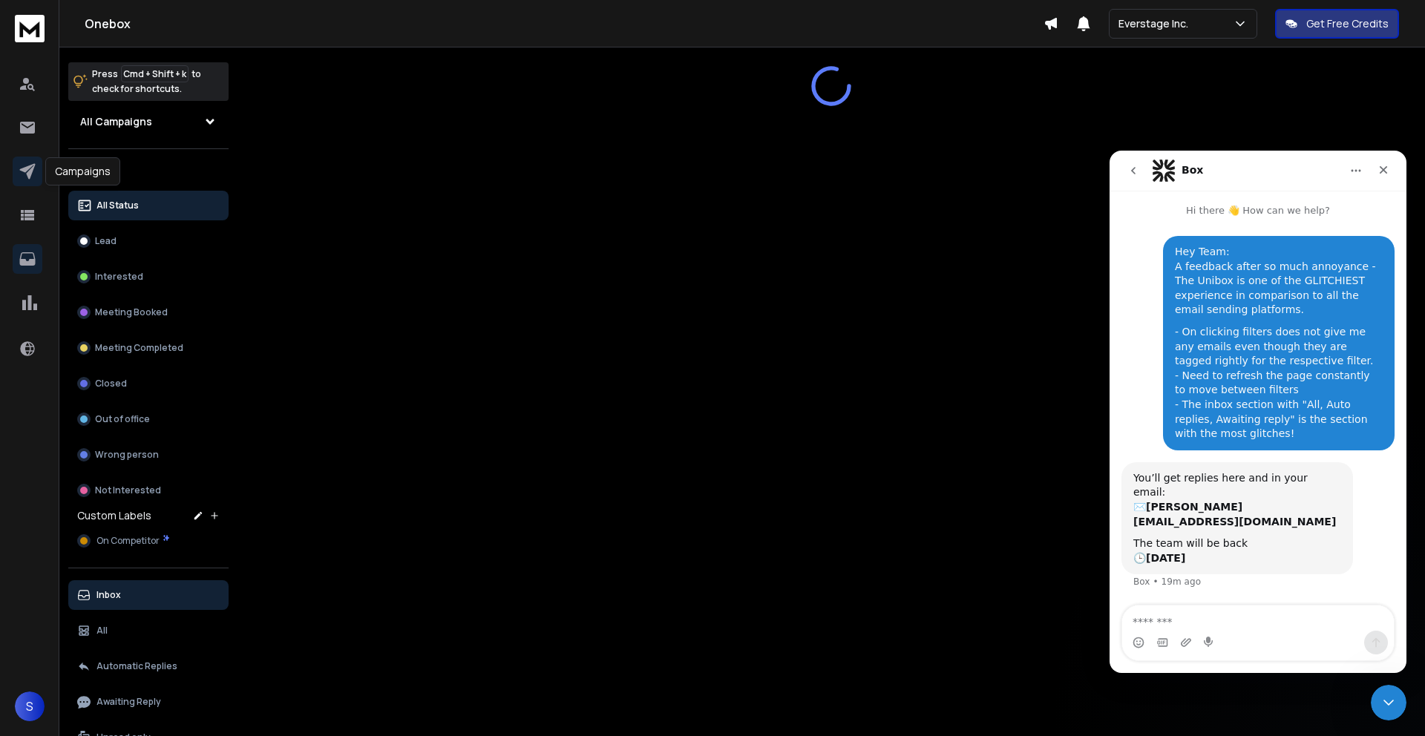
click at [31, 165] on icon at bounding box center [27, 171] width 16 height 16
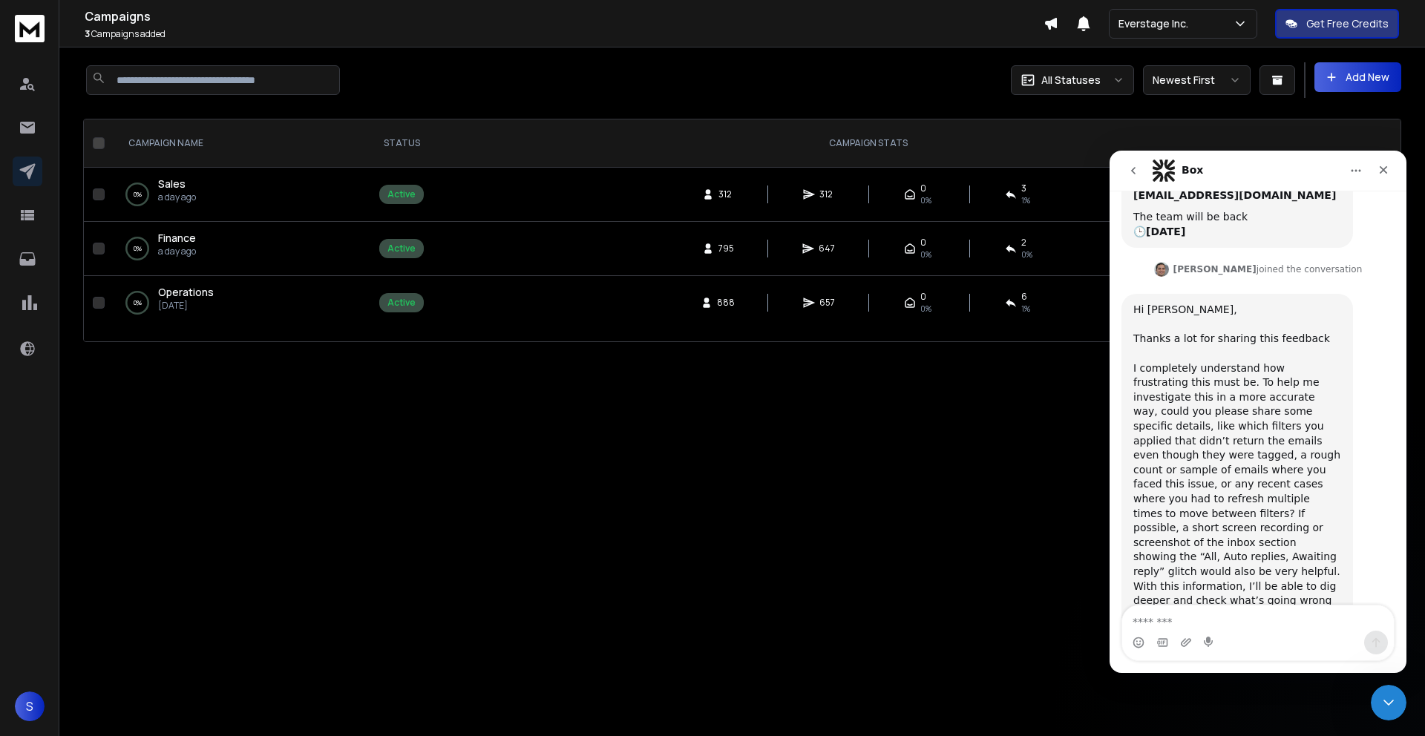
scroll to position [326, 0]
click at [1166, 622] on textarea "Message…" at bounding box center [1258, 617] width 272 height 25
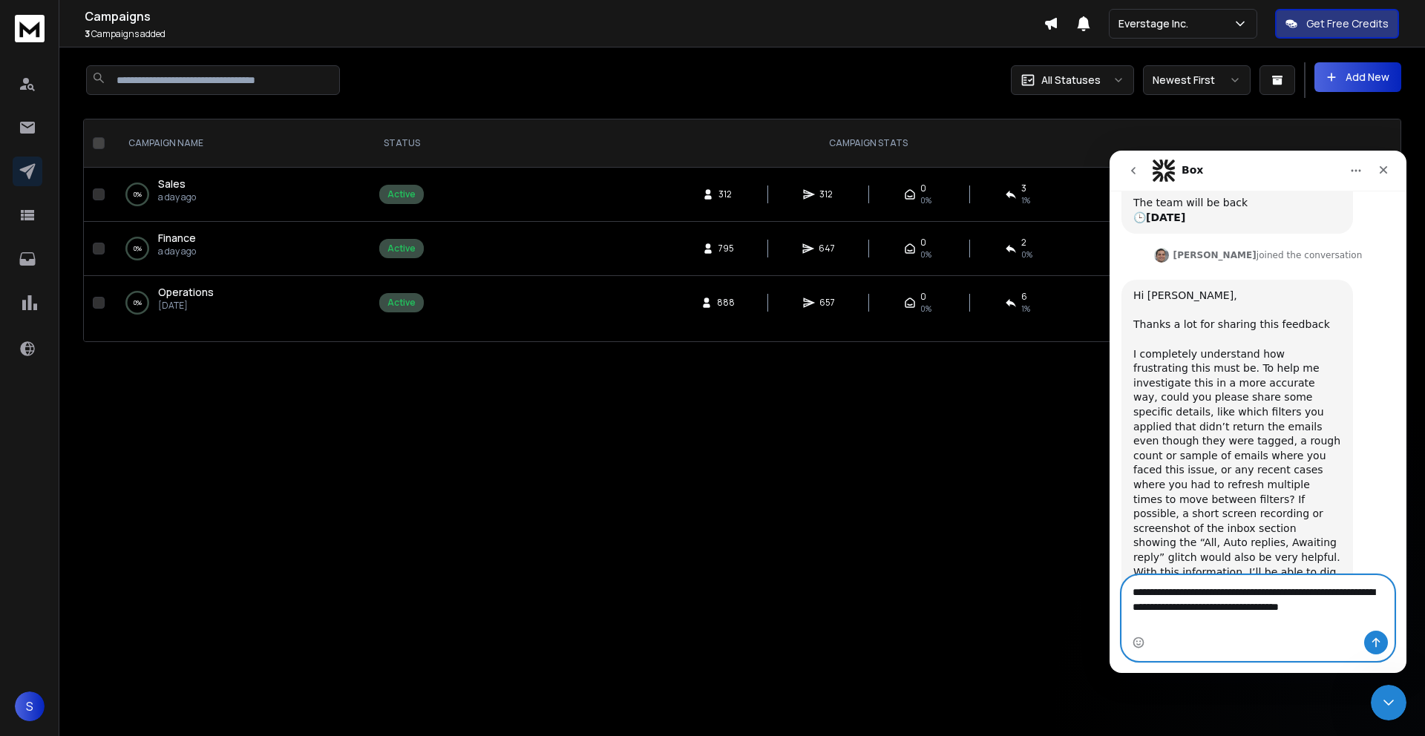
scroll to position [355, 0]
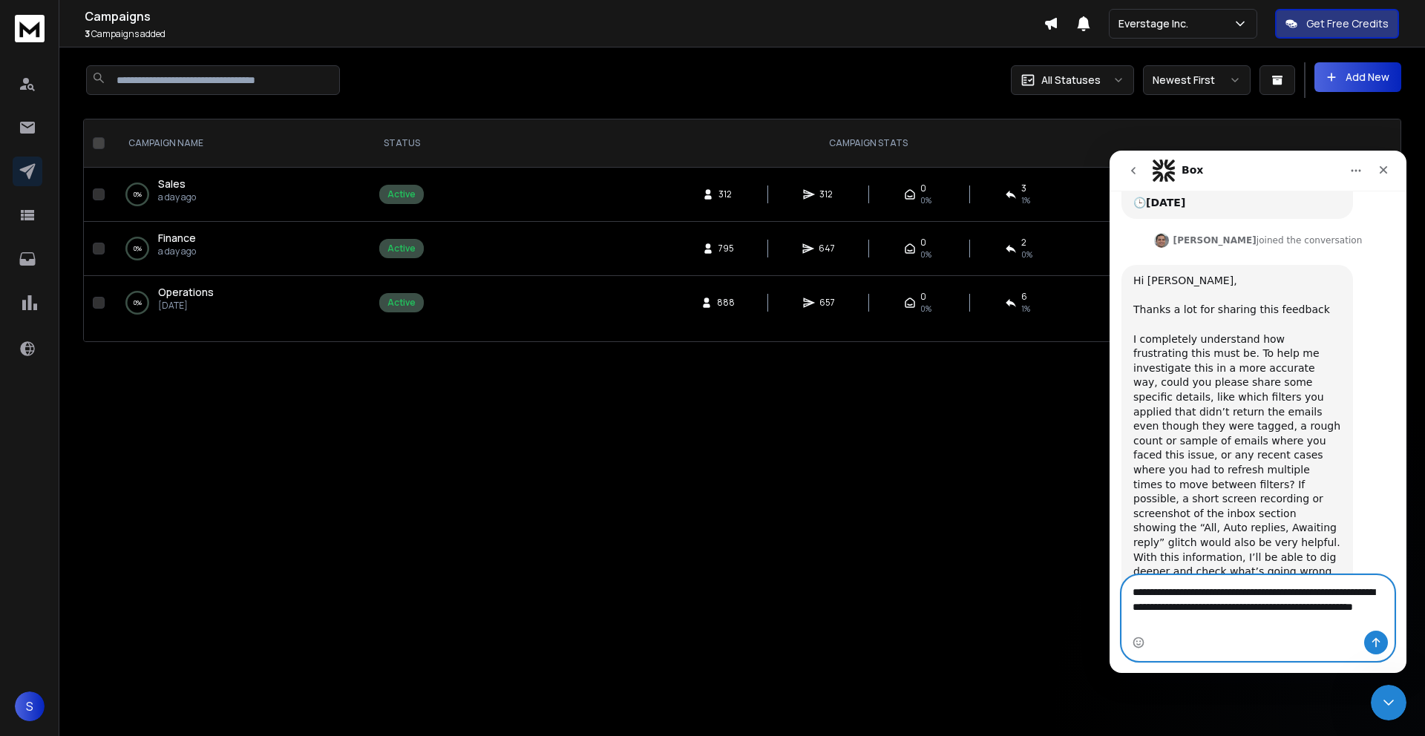
click at [1193, 620] on textarea "**********" at bounding box center [1258, 603] width 272 height 55
click at [1187, 589] on textarea "**********" at bounding box center [1258, 603] width 272 height 55
click at [1310, 591] on textarea "**********" at bounding box center [1258, 603] width 272 height 55
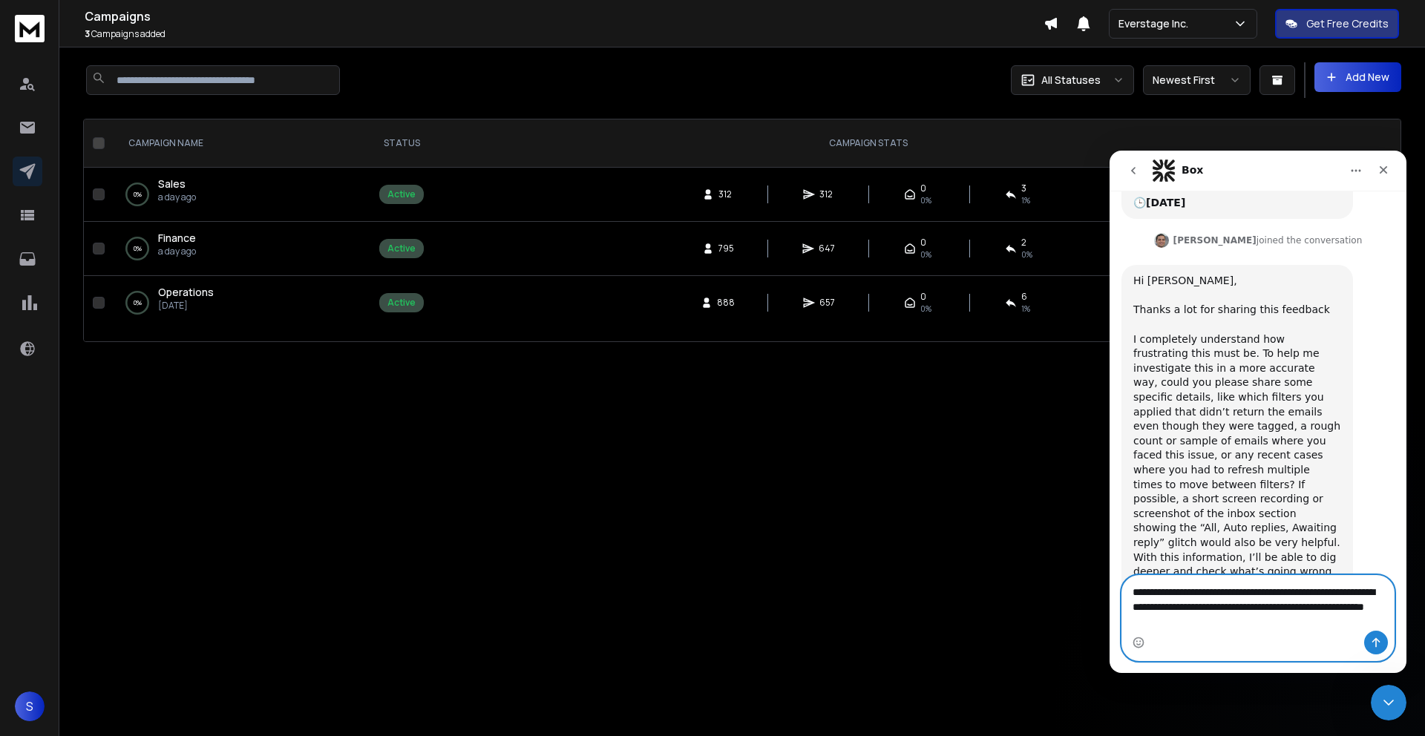
type textarea "**********"
click at [1367, 590] on textarea "**********" at bounding box center [1258, 603] width 272 height 55
